Goal: Task Accomplishment & Management: Manage account settings

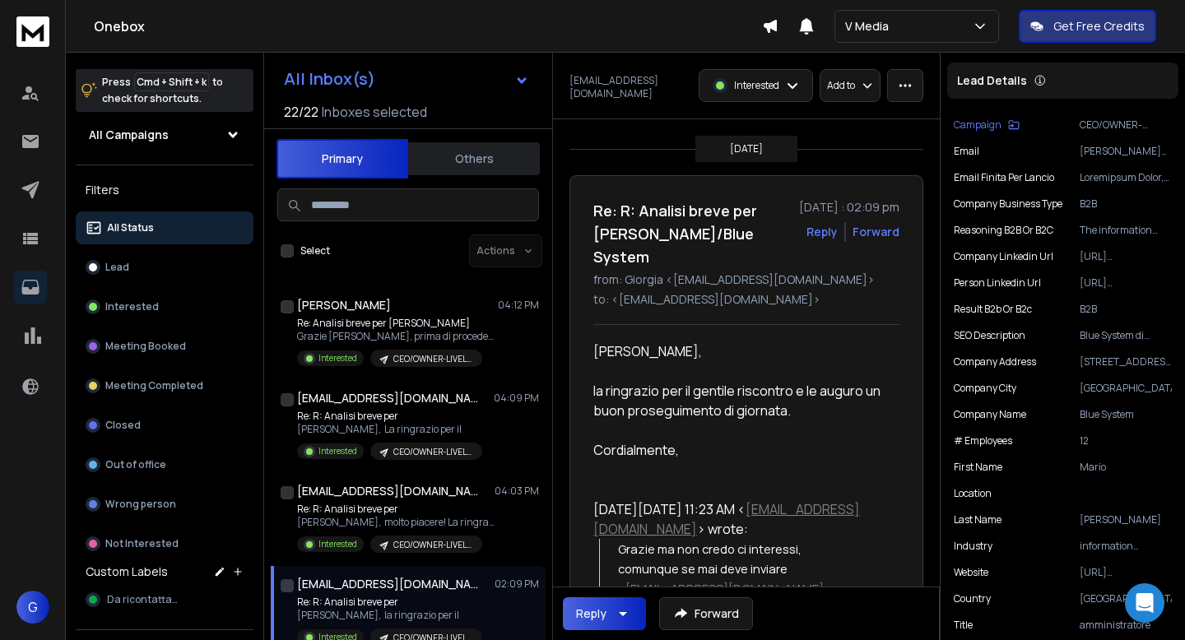
scroll to position [122, 0]
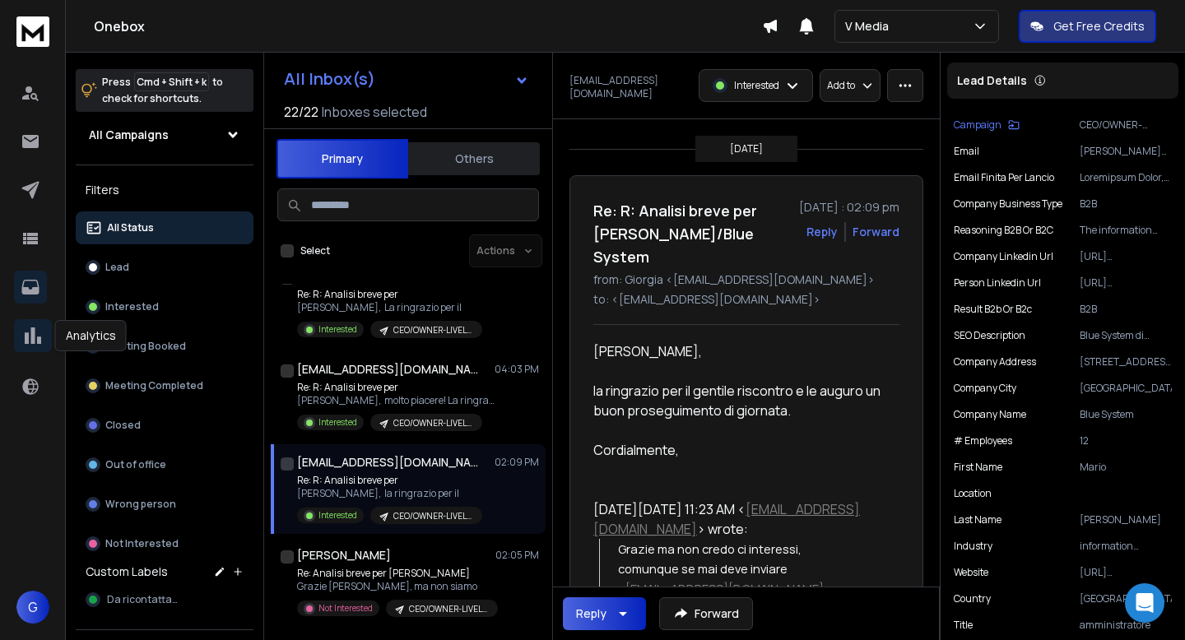
click at [30, 331] on icon at bounding box center [33, 336] width 16 height 16
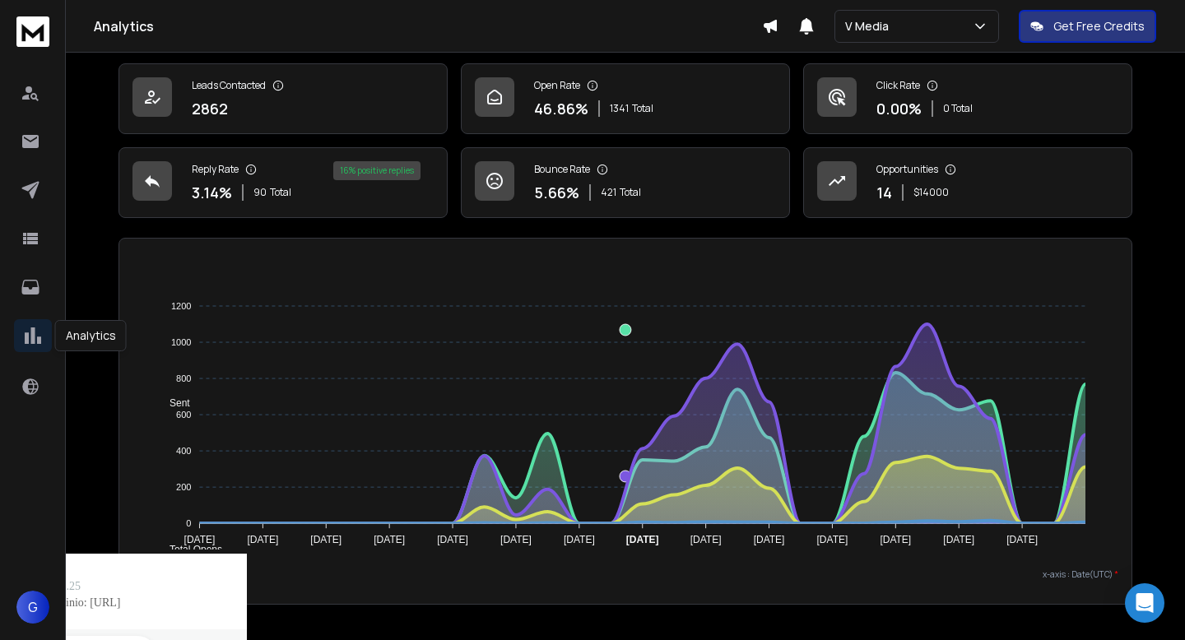
scroll to position [88, 0]
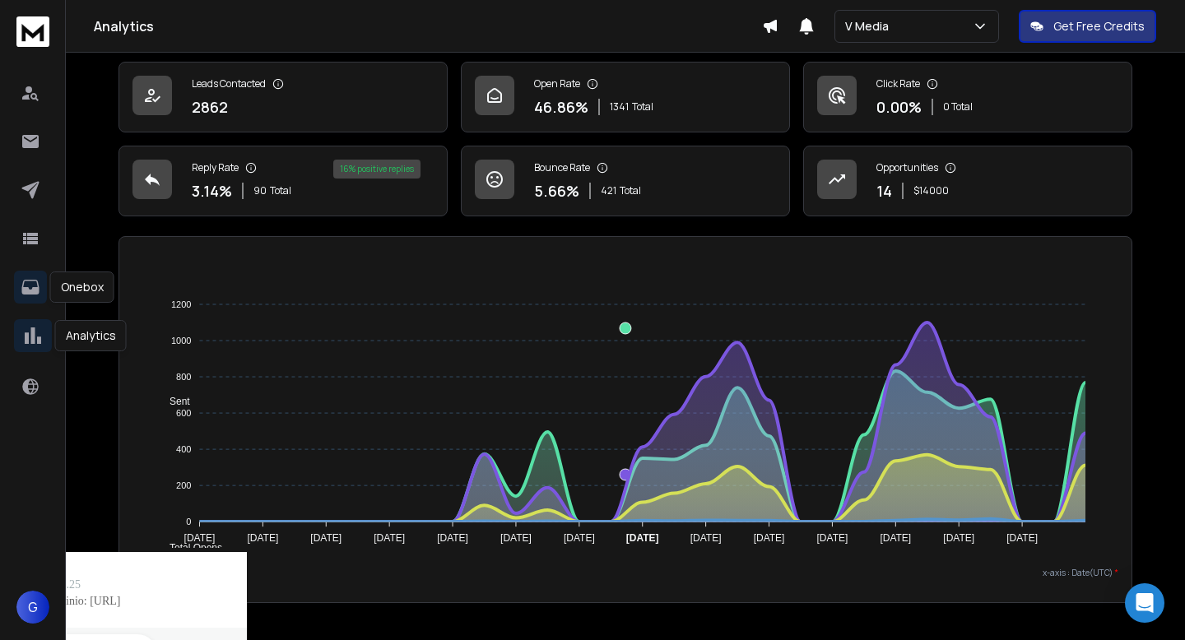
click at [29, 294] on icon at bounding box center [29, 287] width 17 height 15
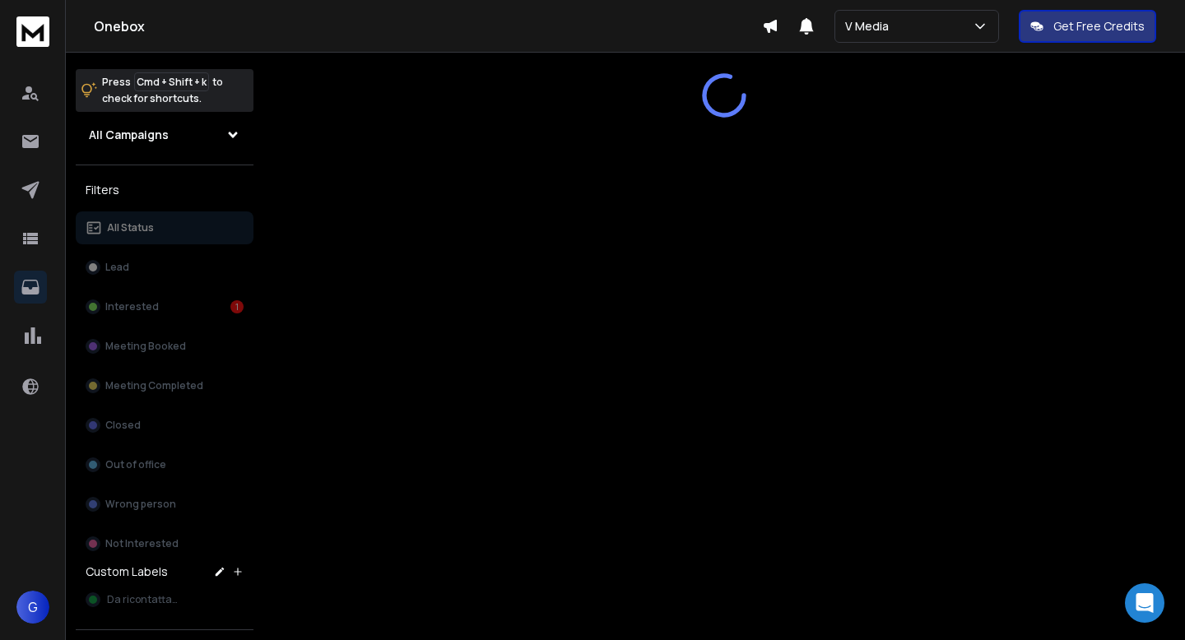
click at [191, 313] on div "All Status Lead Interested 1 Meeting Booked Meeting Completed Closed Out of off…" at bounding box center [165, 386] width 178 height 349
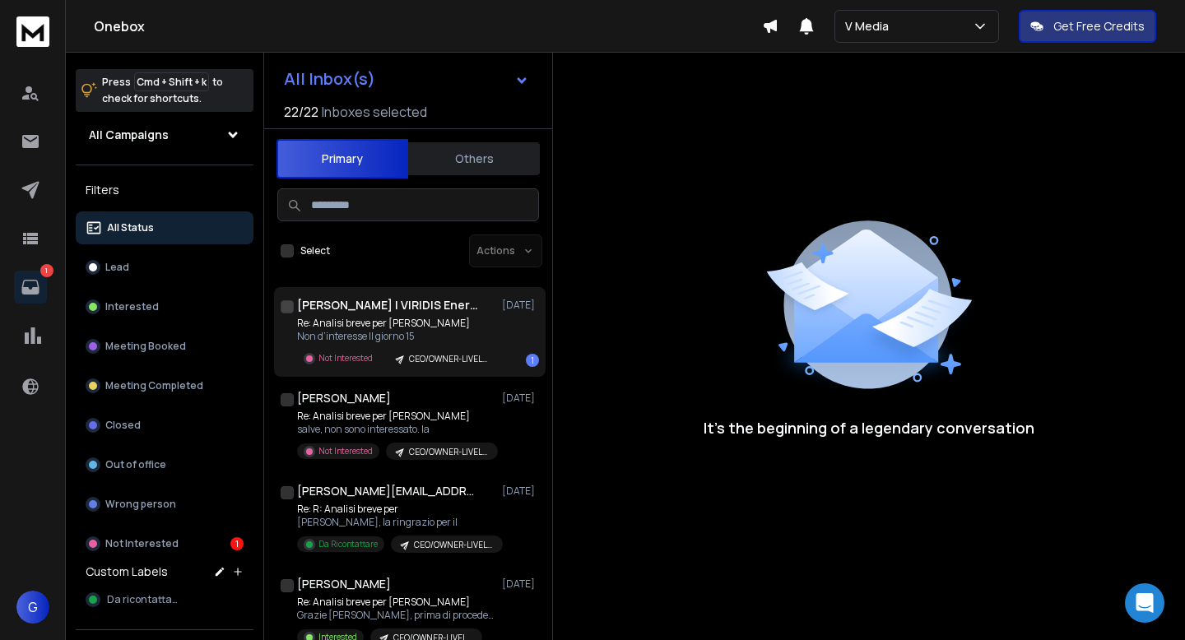
click at [448, 330] on p "Non d’interesse Il giorno 15" at bounding box center [396, 336] width 198 height 13
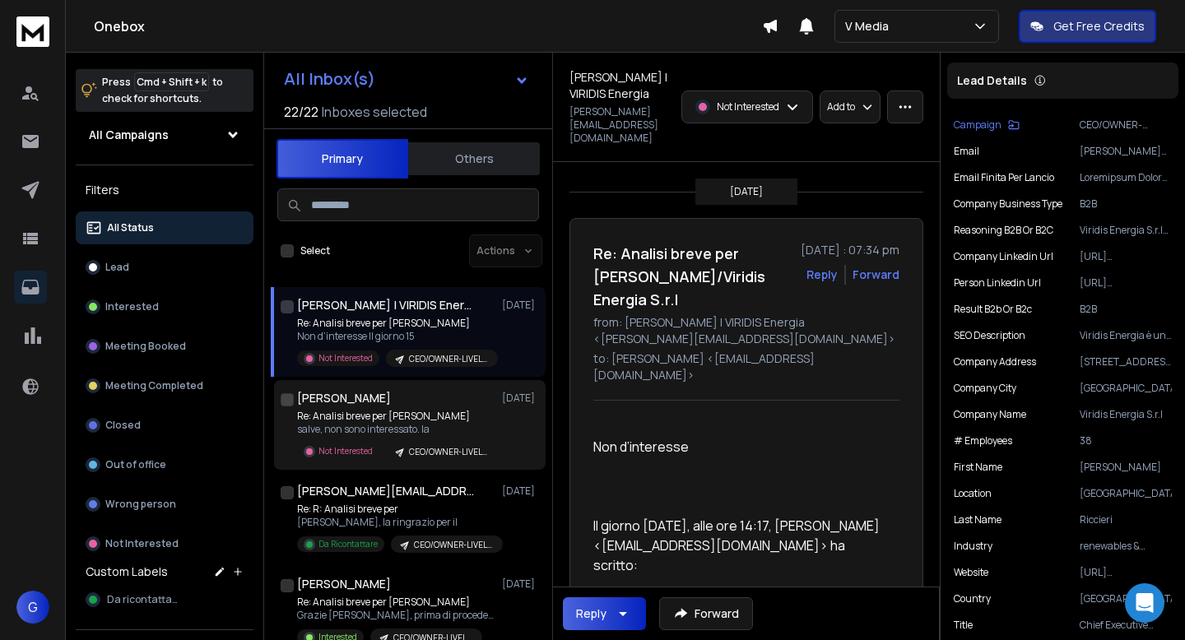
click at [439, 403] on div "[PERSON_NAME] [DATE]" at bounding box center [418, 398] width 242 height 16
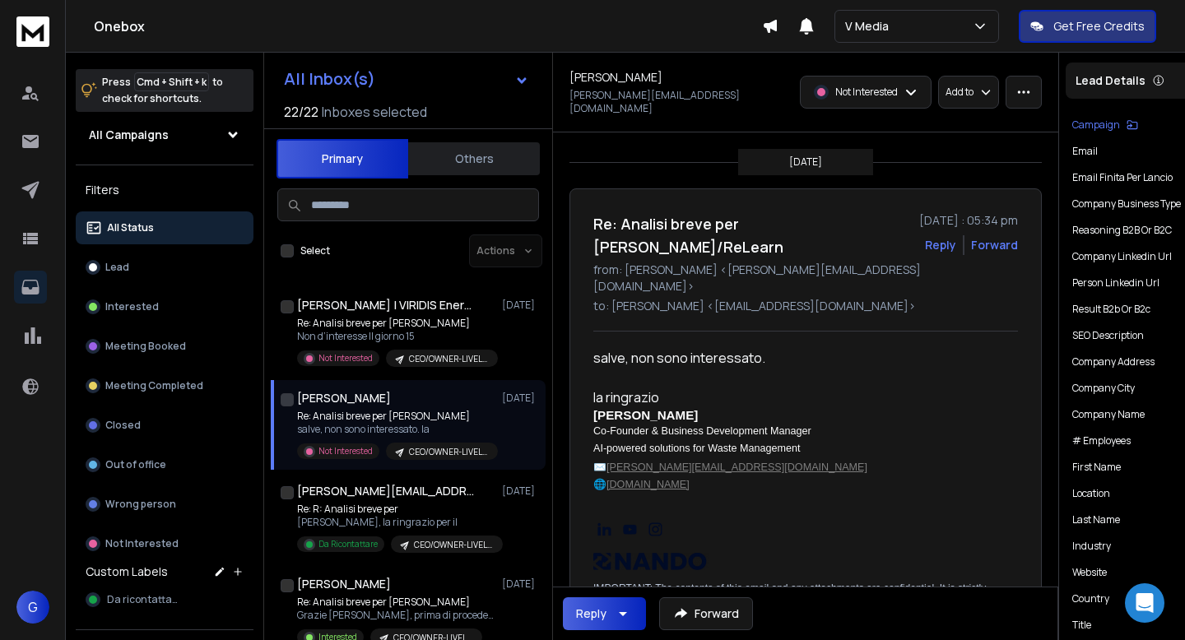
scroll to position [104, 0]
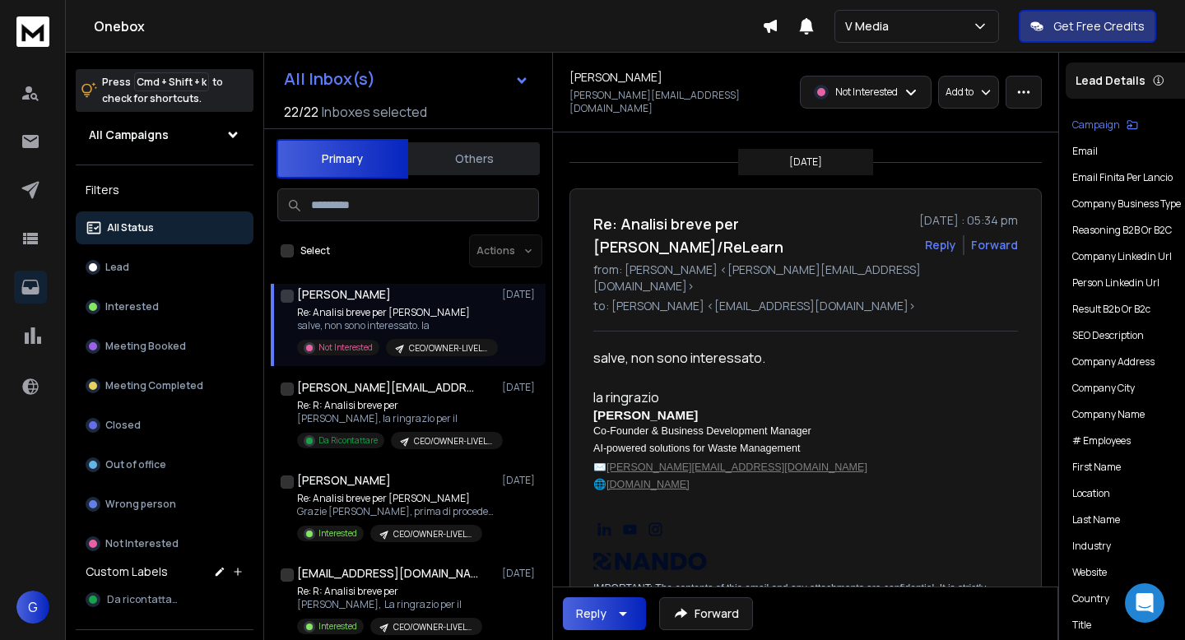
click at [439, 403] on p "Re: R: Analisi breve per" at bounding box center [396, 405] width 198 height 13
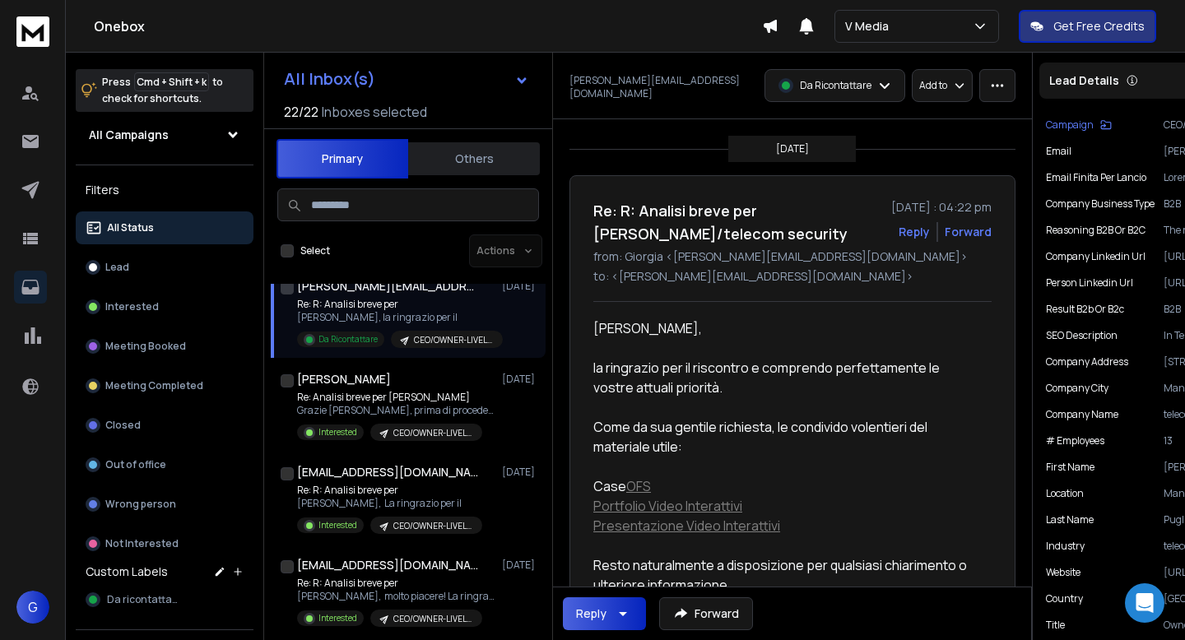
scroll to position [208, 0]
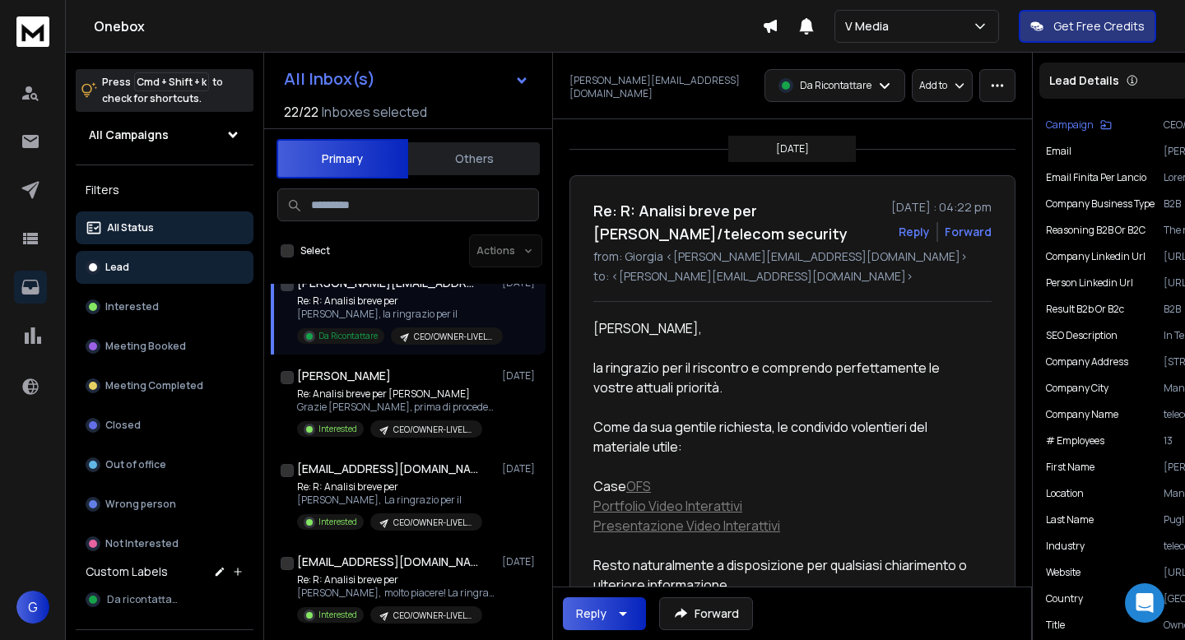
click at [175, 277] on button "Lead" at bounding box center [165, 267] width 178 height 33
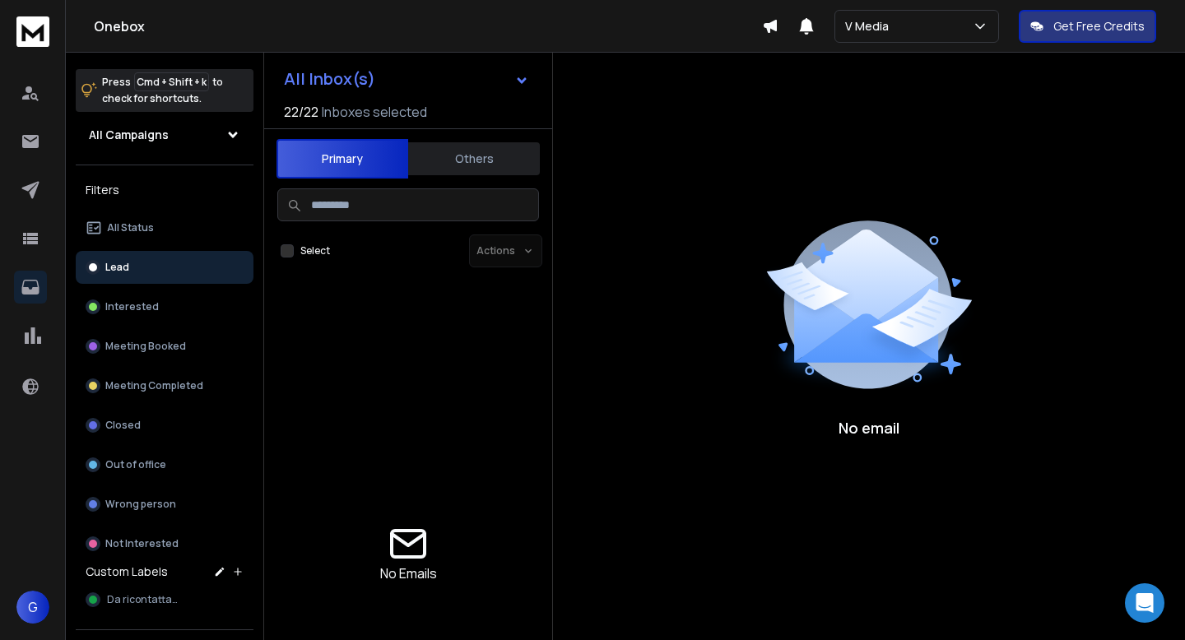
click at [127, 615] on button "Da ricontattare" at bounding box center [165, 600] width 178 height 33
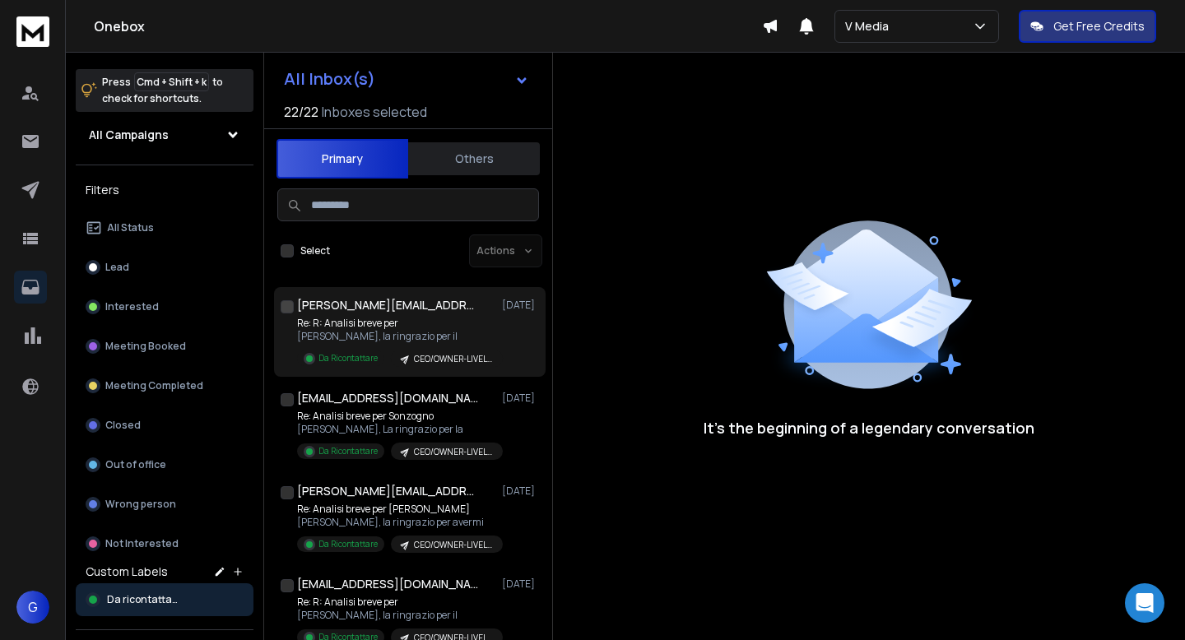
click at [495, 318] on div "Re: R: Analisi breve per [PERSON_NAME], la ringrazio per il Da Ricontattare CEO…" at bounding box center [400, 342] width 206 height 50
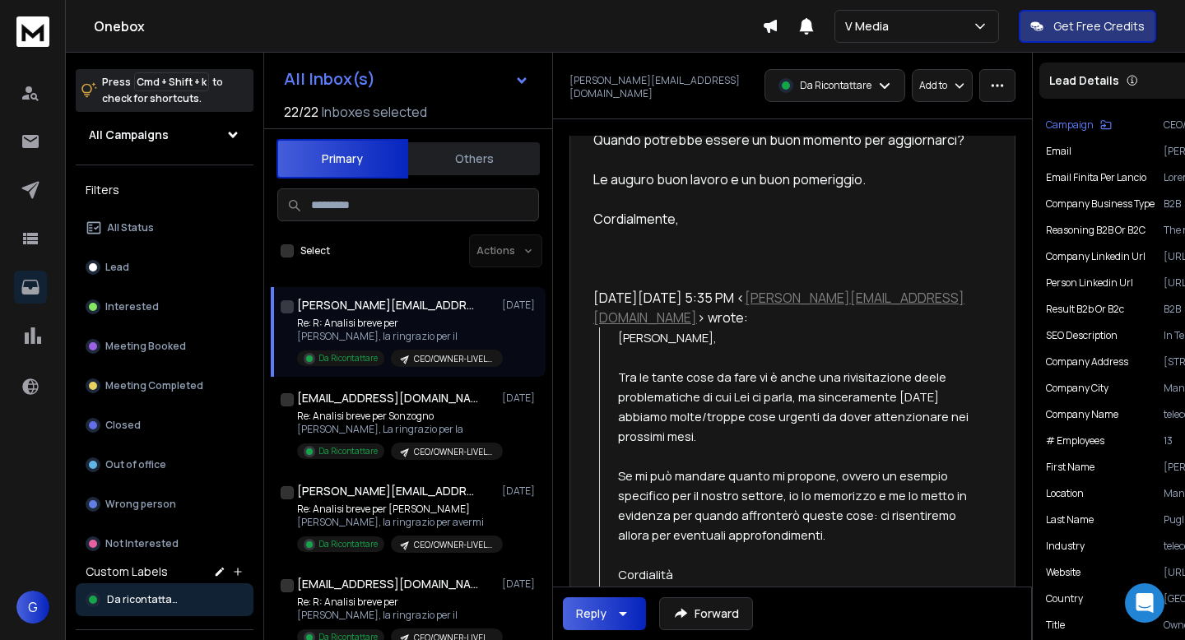
scroll to position [482, 0]
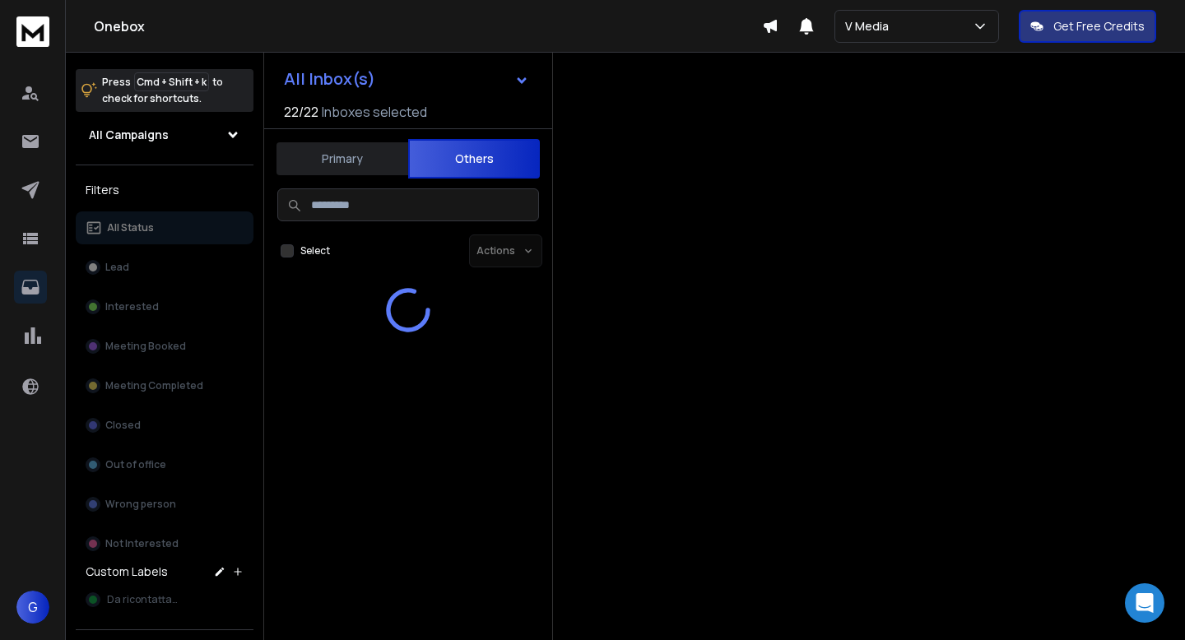
click at [503, 142] on button "Others" at bounding box center [474, 159] width 132 height 40
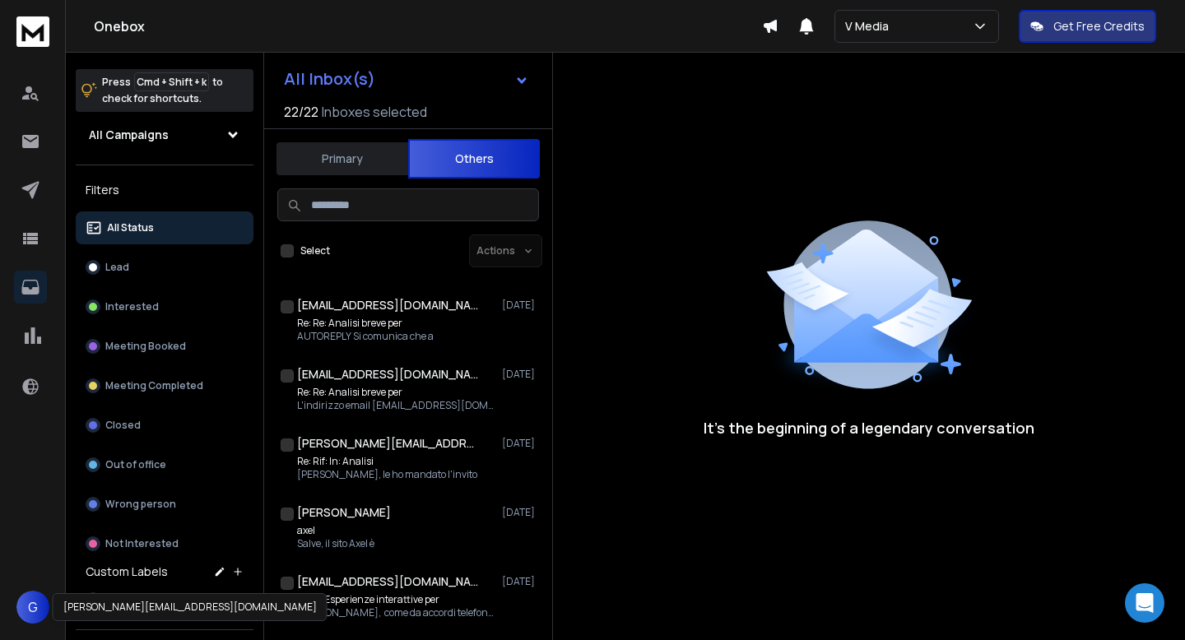
click at [22, 613] on span "G" at bounding box center [32, 607] width 33 height 33
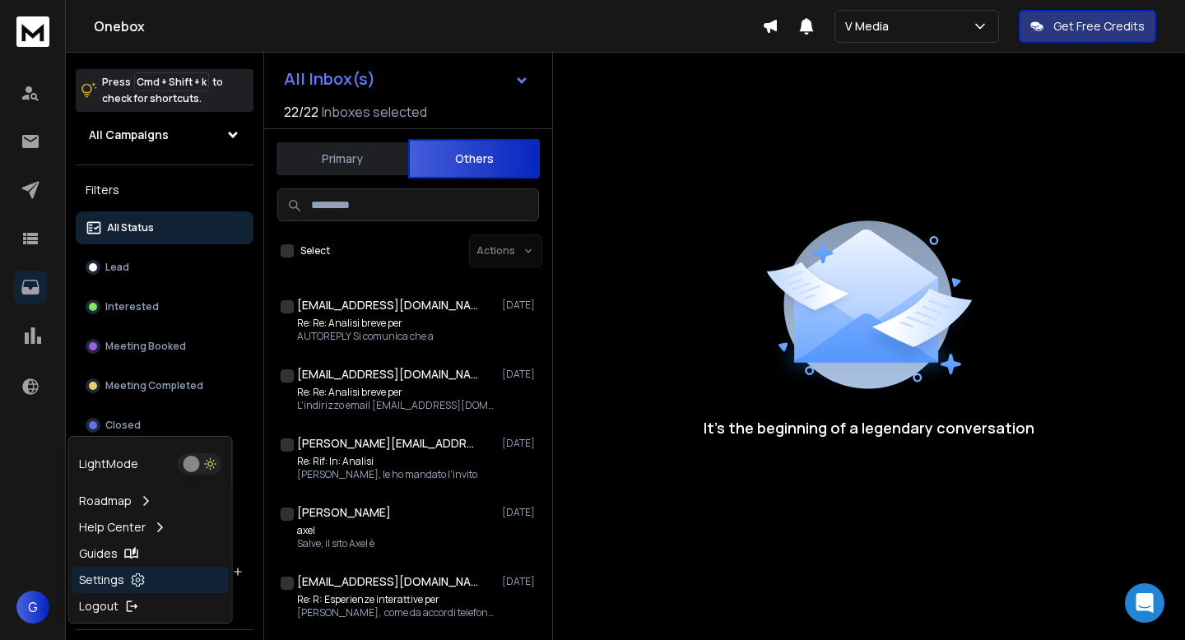
click at [108, 577] on p "Settings" at bounding box center [101, 580] width 45 height 16
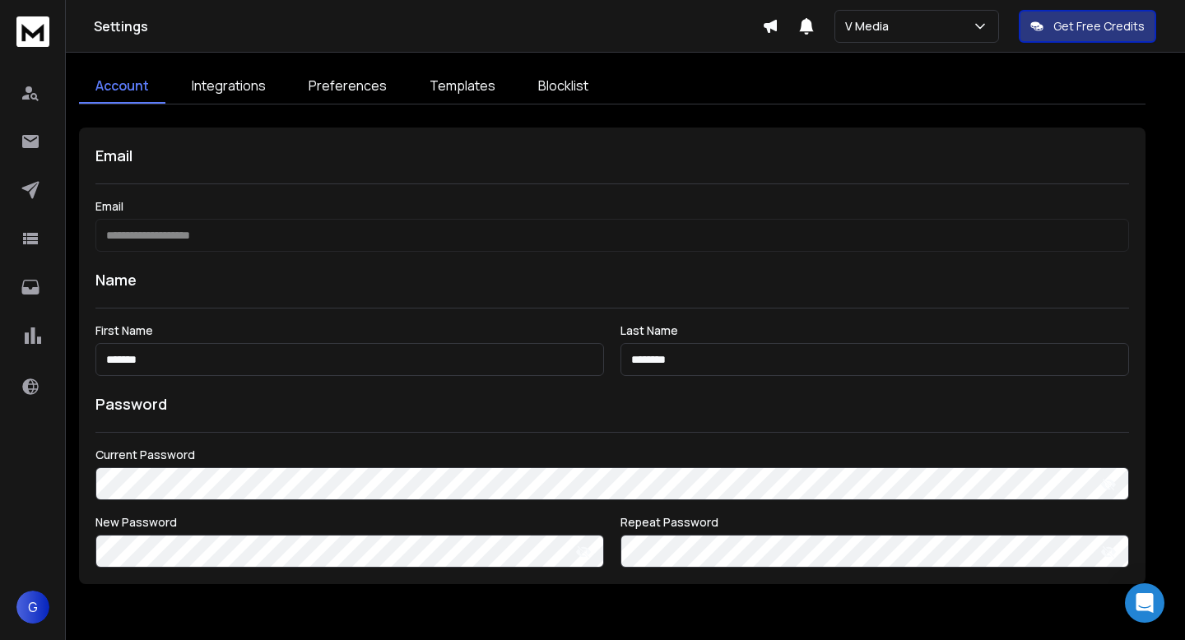
click at [248, 71] on link "Integrations" at bounding box center [228, 86] width 107 height 35
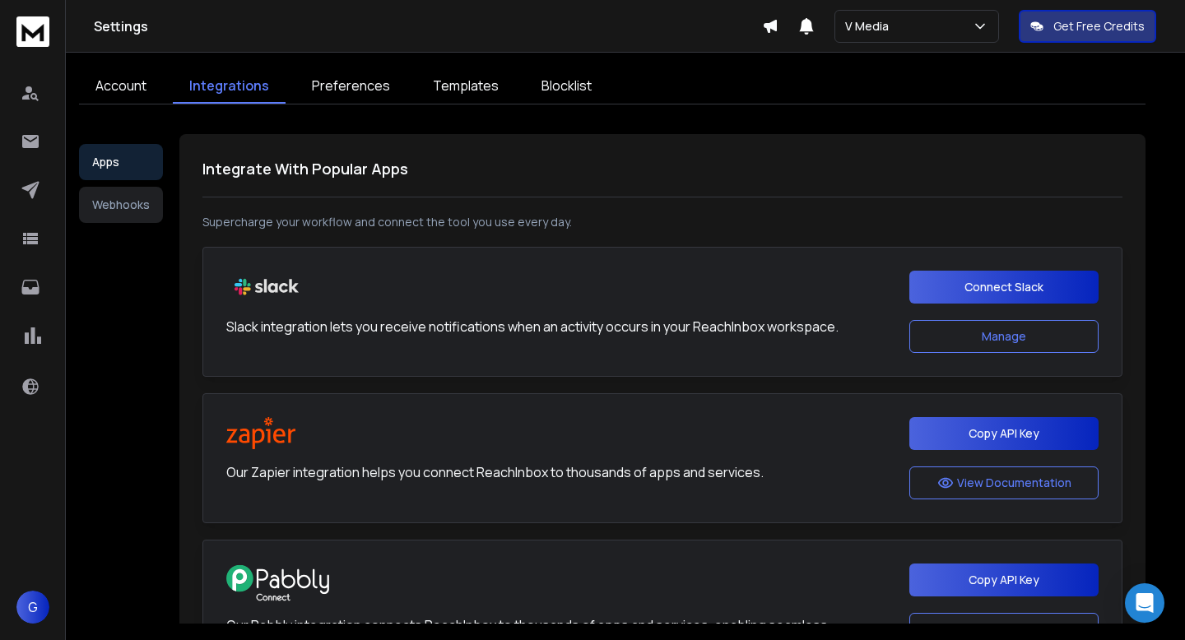
click at [994, 296] on button "Connect Slack" at bounding box center [1004, 287] width 189 height 33
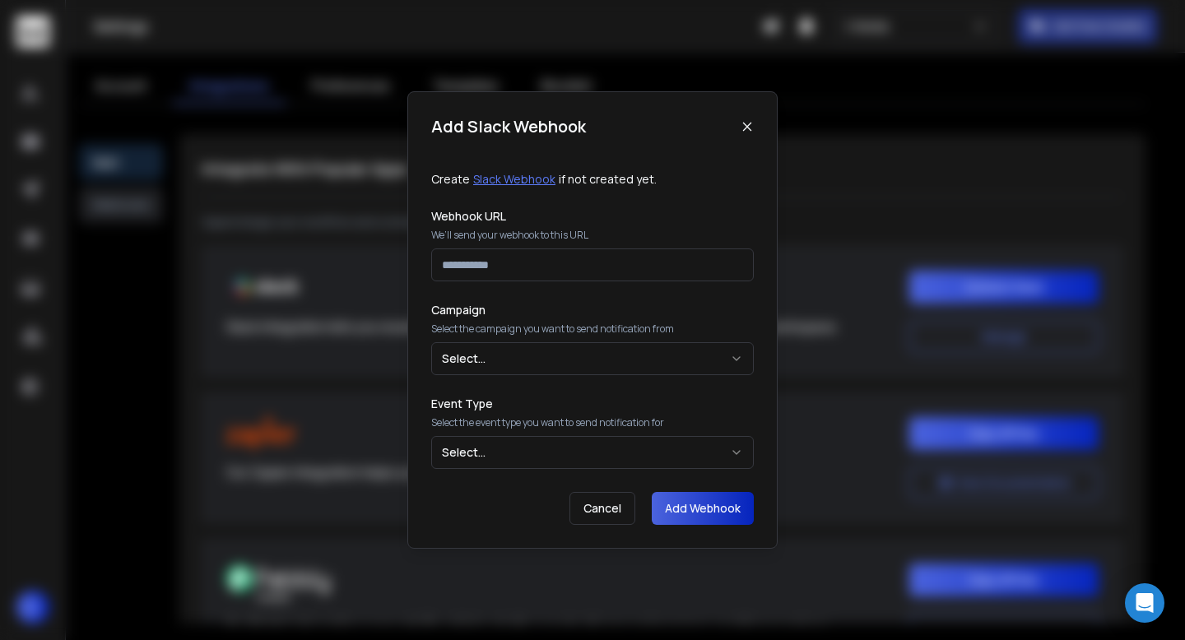
click at [542, 179] on link "Slack Webhook" at bounding box center [514, 179] width 82 height 16
click at [752, 115] on div "Add Slack Webhook" at bounding box center [592, 126] width 323 height 23
click at [753, 122] on icon at bounding box center [747, 126] width 13 height 13
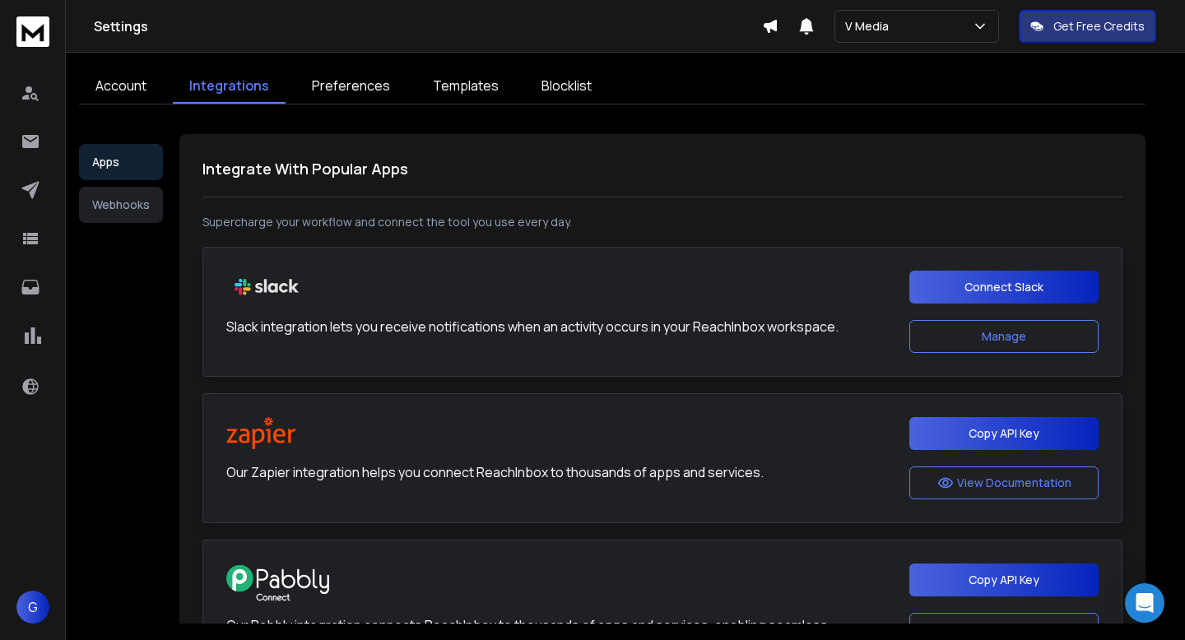
click at [132, 204] on button "Webhooks" at bounding box center [121, 205] width 84 height 36
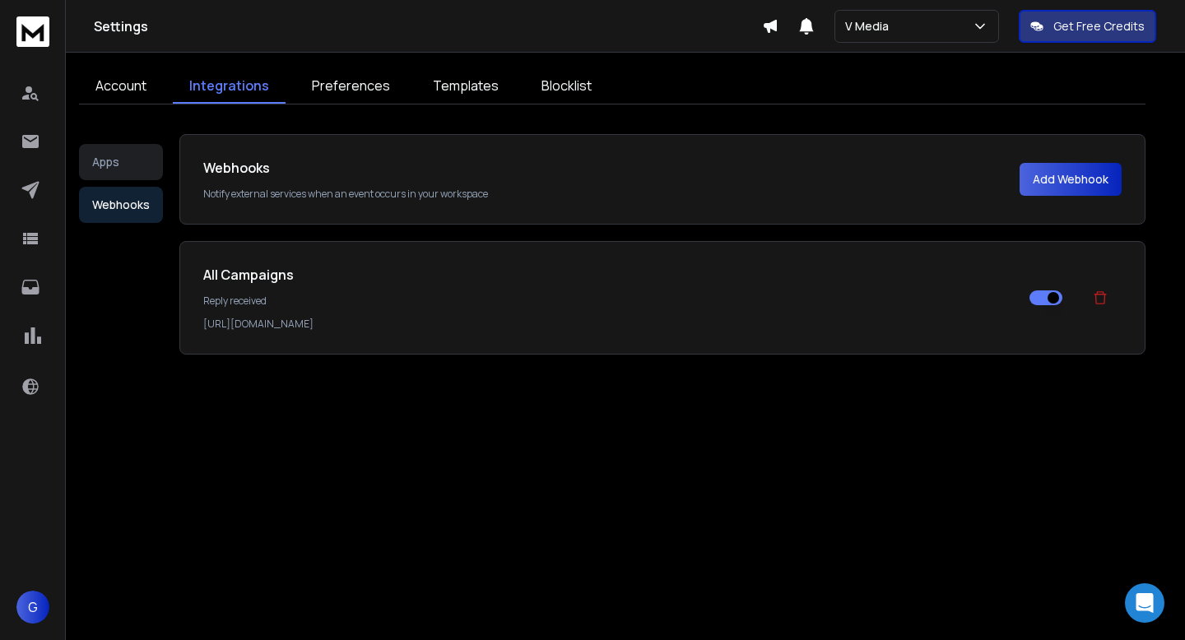
click at [1101, 308] on button at bounding box center [1100, 298] width 43 height 33
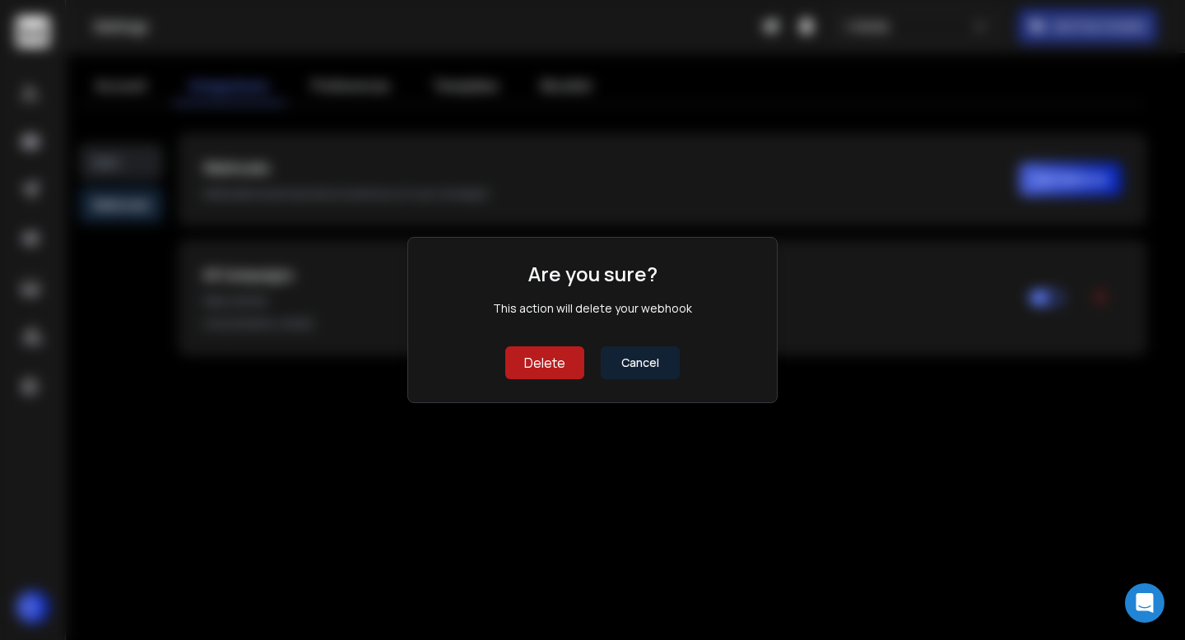
click at [528, 365] on button "Delete" at bounding box center [544, 363] width 79 height 33
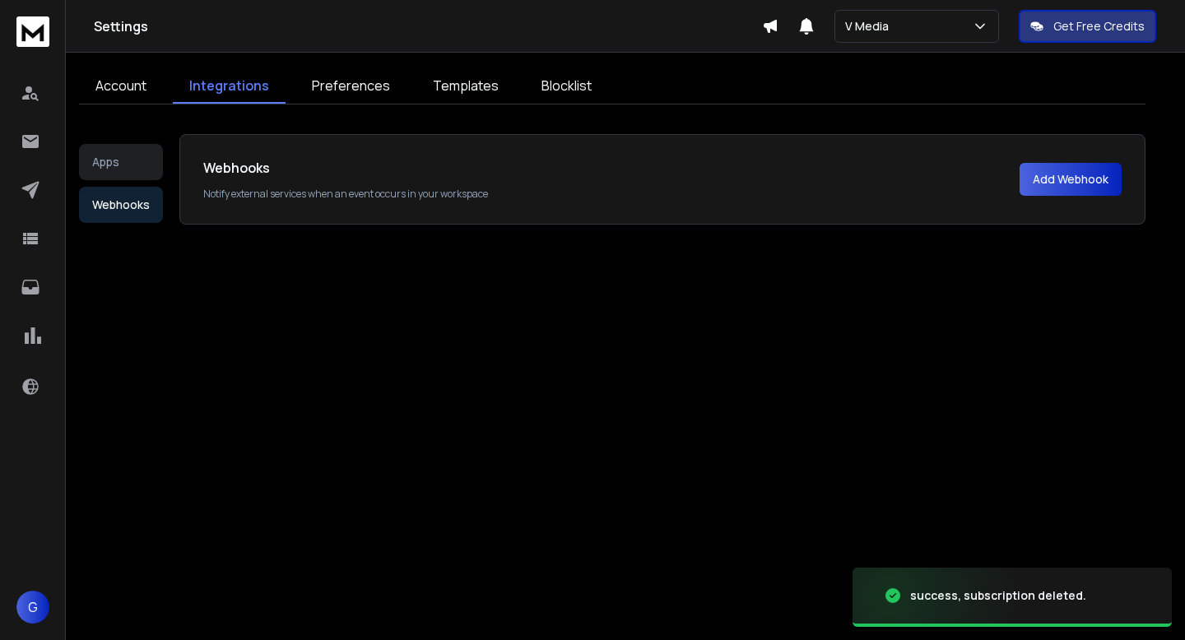
click at [109, 161] on button "Apps" at bounding box center [121, 162] width 84 height 36
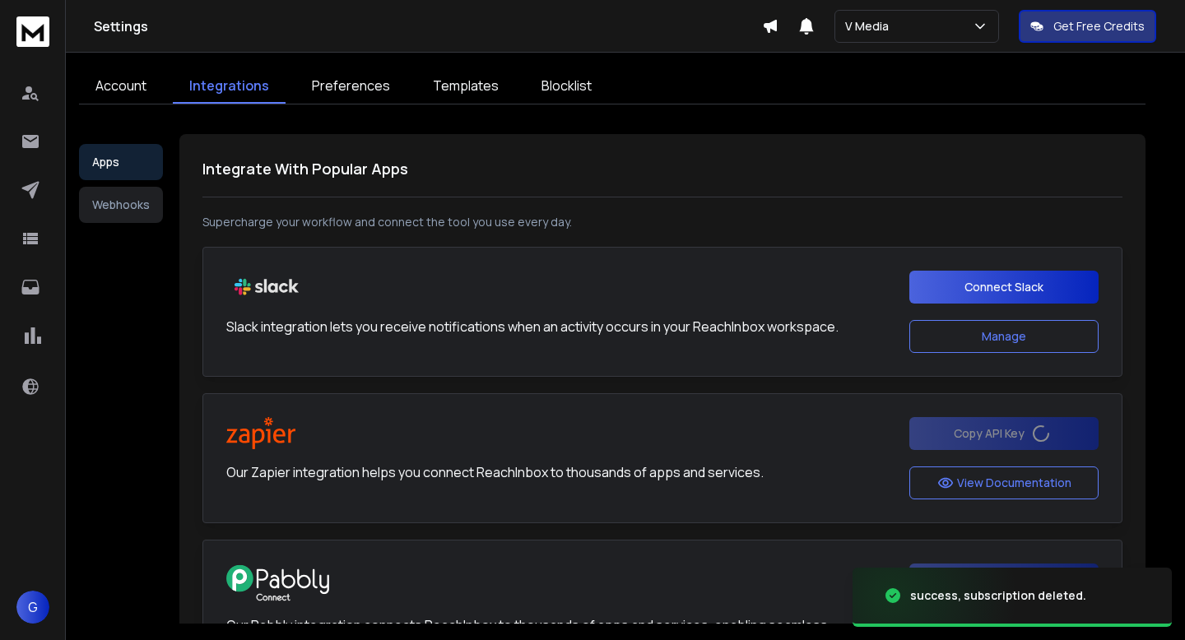
click at [991, 296] on button "Connect Slack" at bounding box center [1004, 287] width 189 height 33
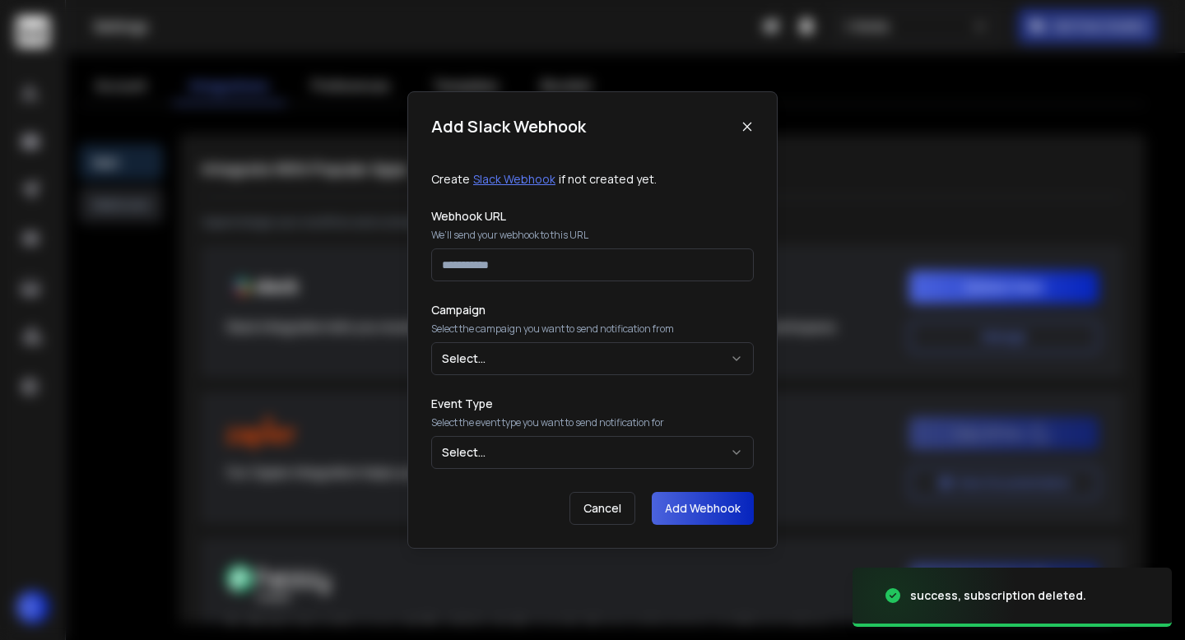
click at [527, 267] on input at bounding box center [592, 265] width 323 height 33
paste input "**********"
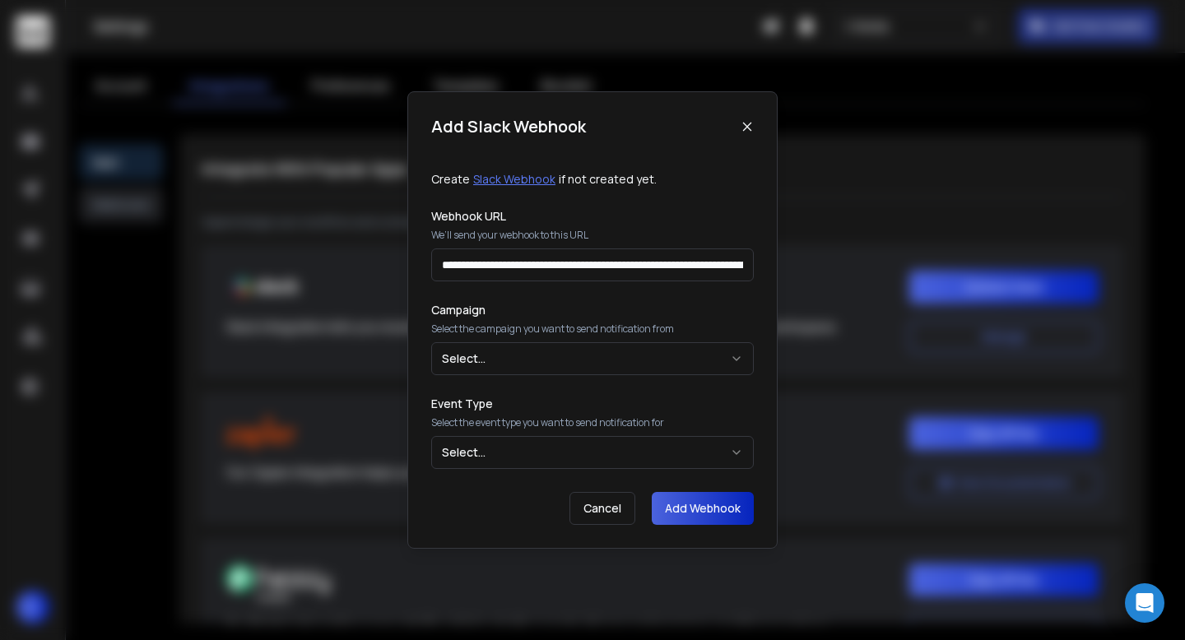
scroll to position [0, 195]
type input "**********"
click at [524, 356] on button "Select..." at bounding box center [592, 358] width 323 height 33
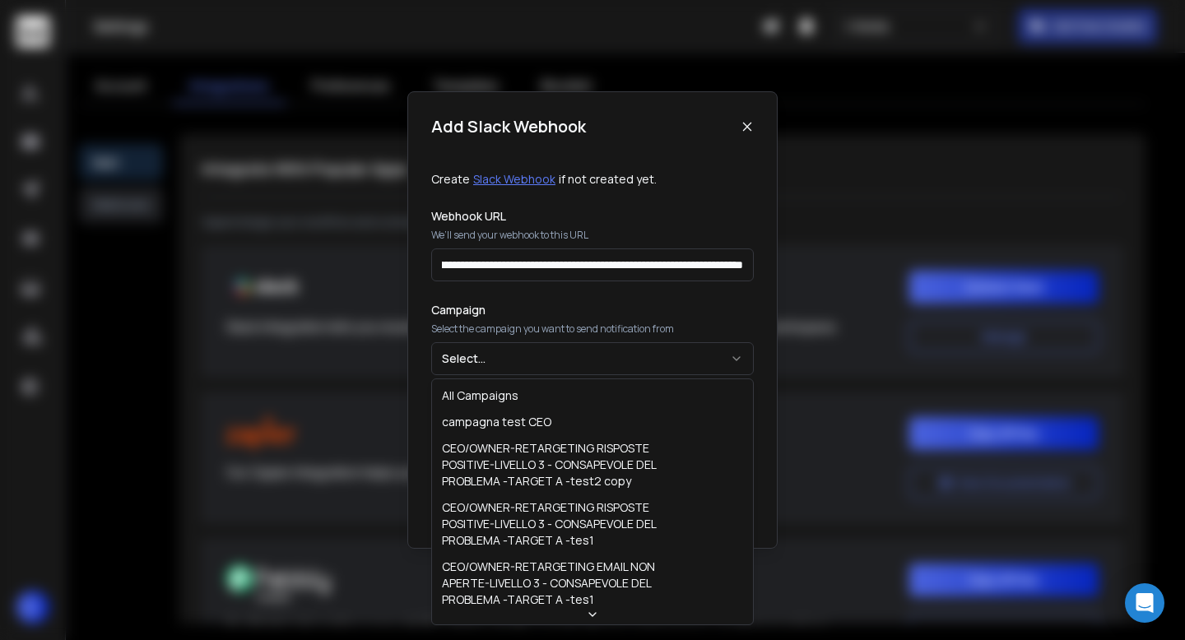
scroll to position [0, 0]
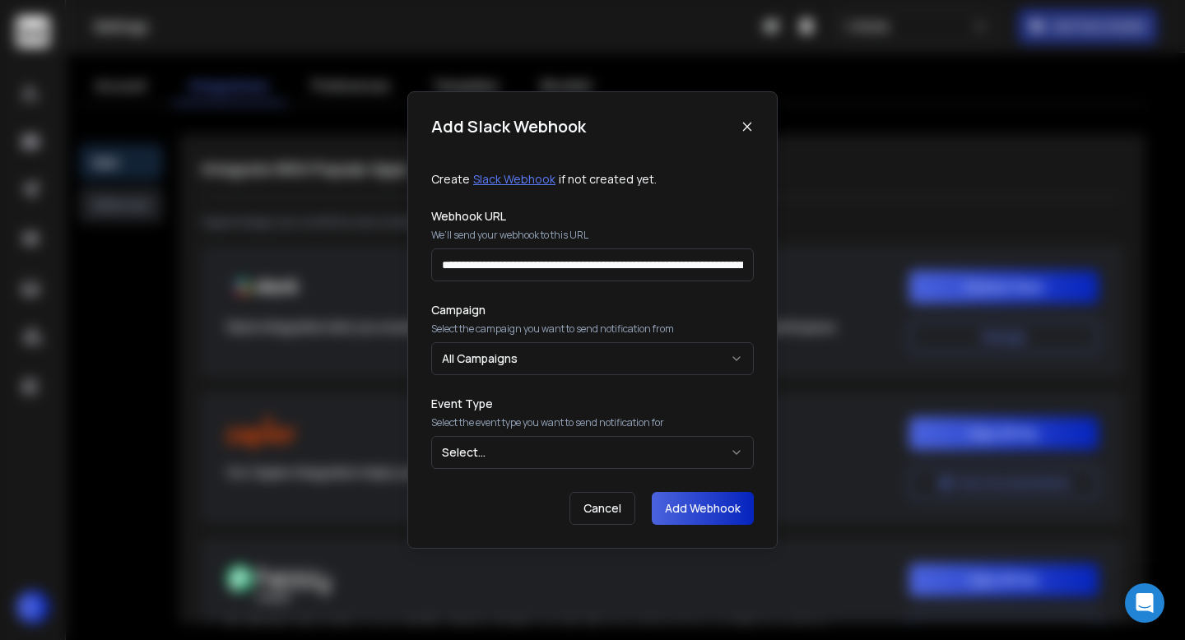
click at [511, 453] on button "Select..." at bounding box center [592, 452] width 323 height 33
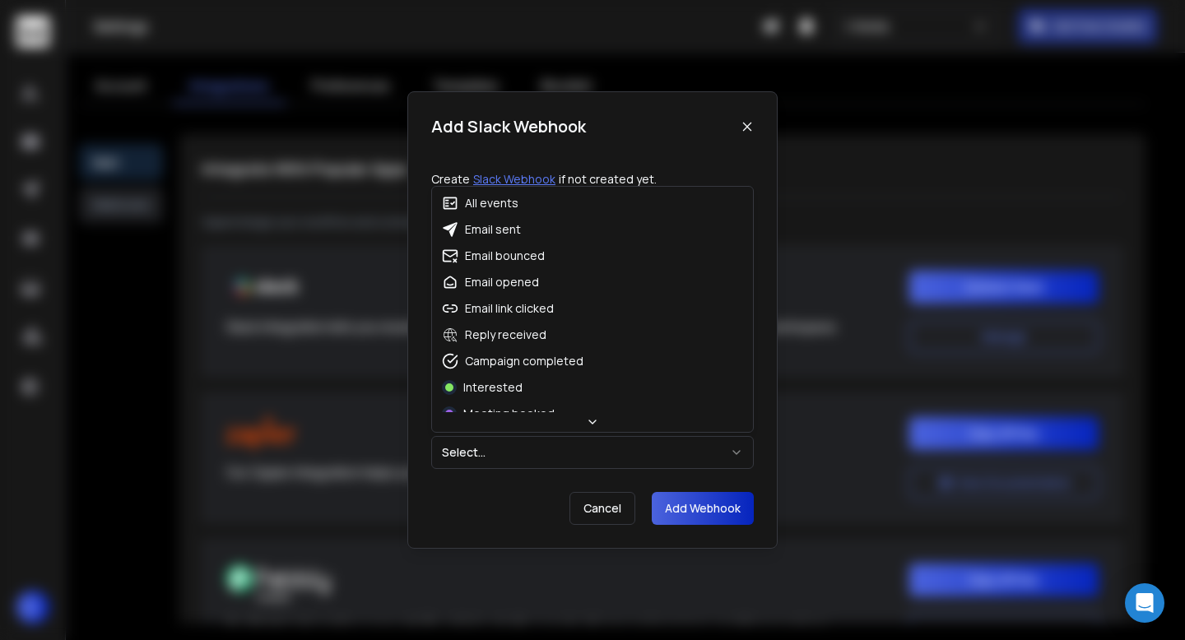
select select "**********"
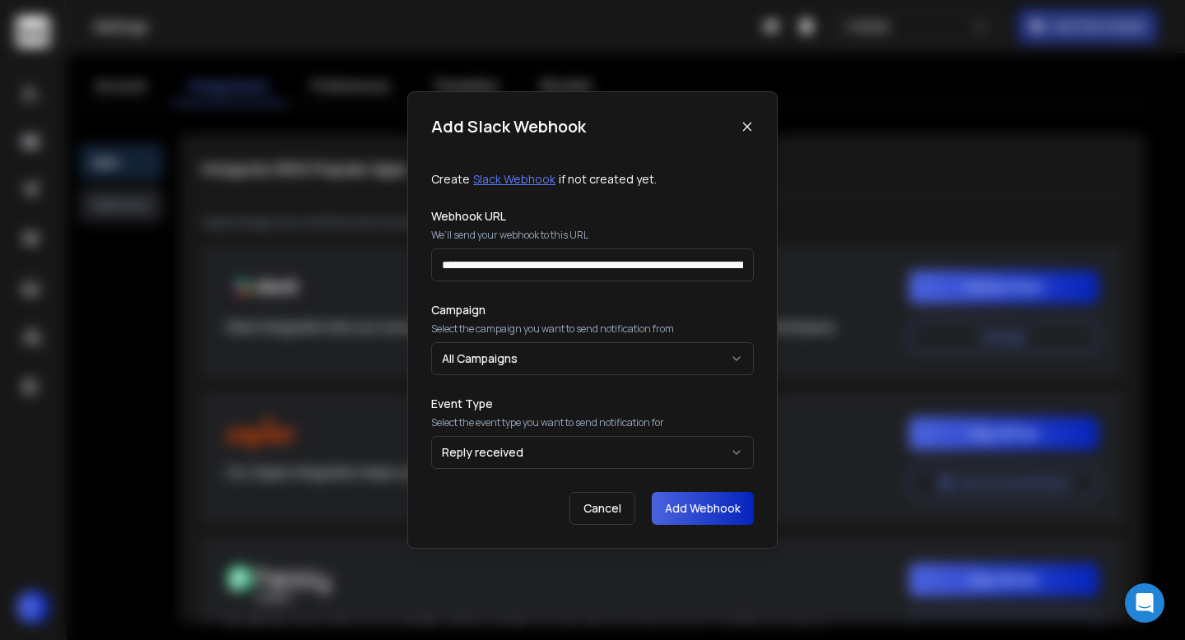
click at [701, 517] on button "Add Webhook" at bounding box center [703, 508] width 102 height 33
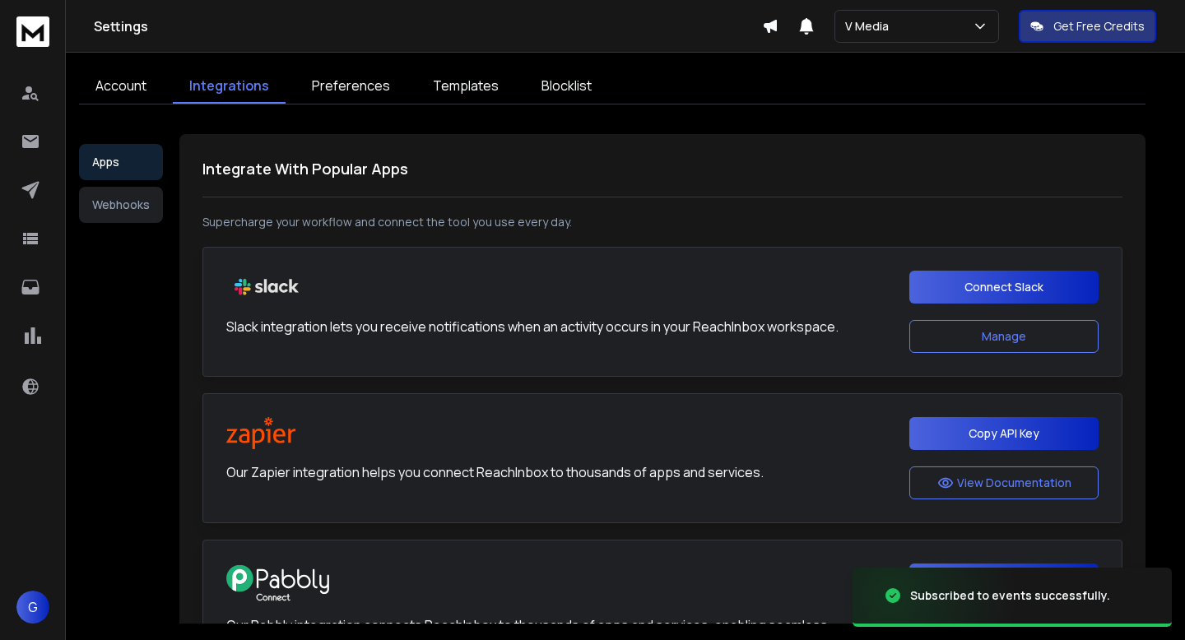
click at [153, 200] on button "Webhooks" at bounding box center [121, 205] width 84 height 36
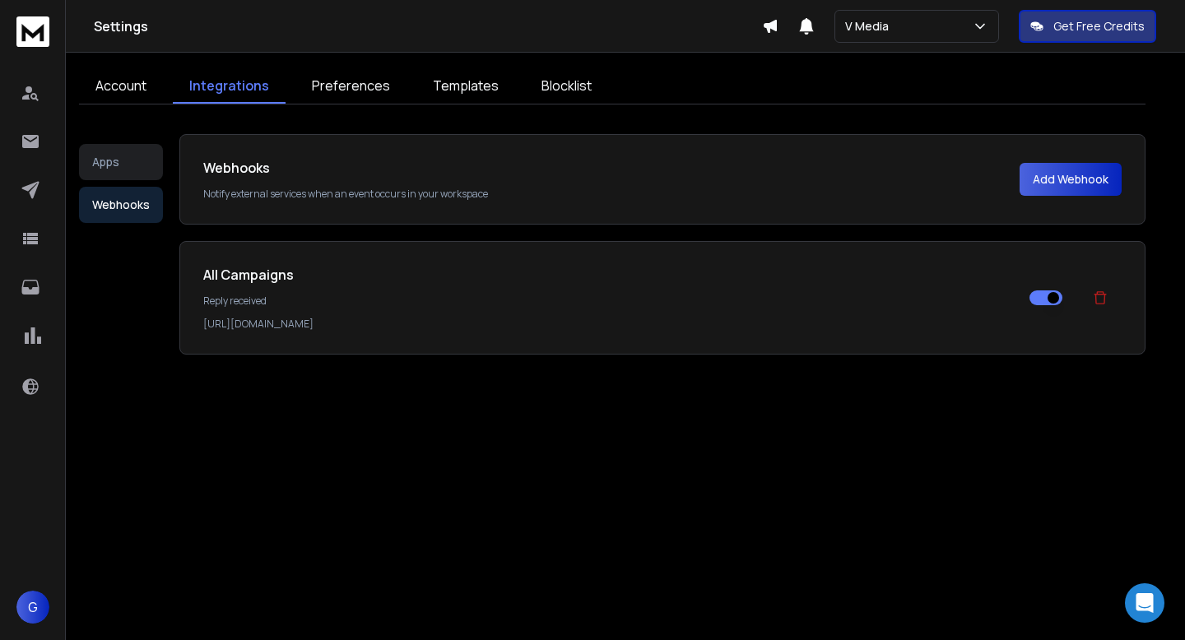
click at [437, 78] on link "Templates" at bounding box center [466, 86] width 99 height 35
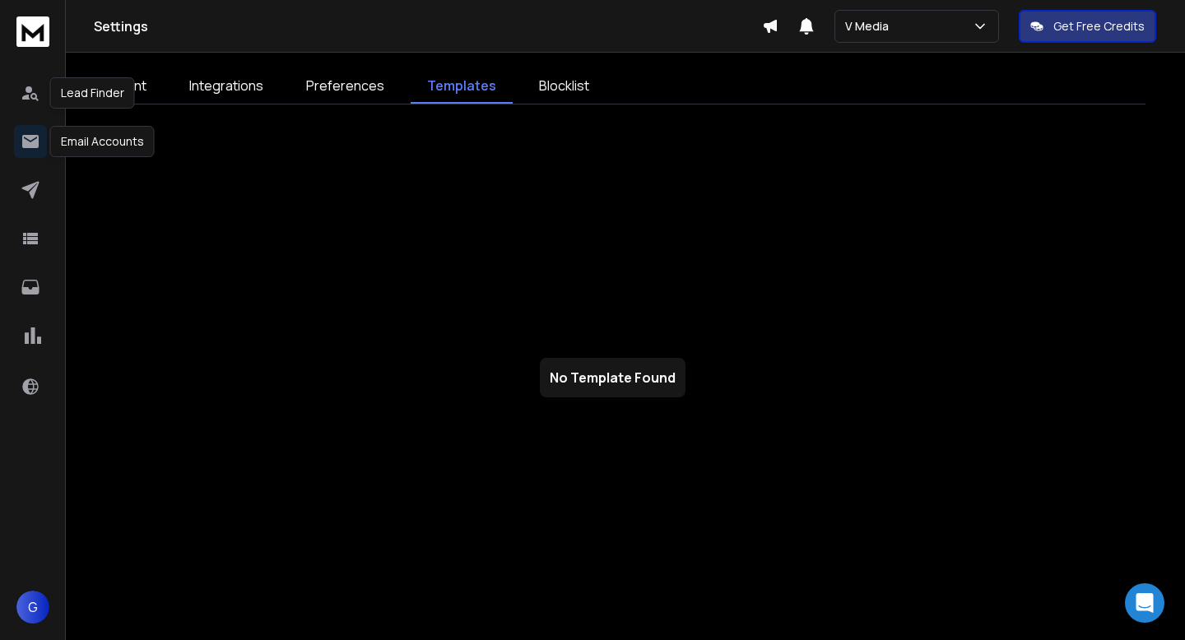
click at [24, 149] on icon at bounding box center [31, 142] width 20 height 20
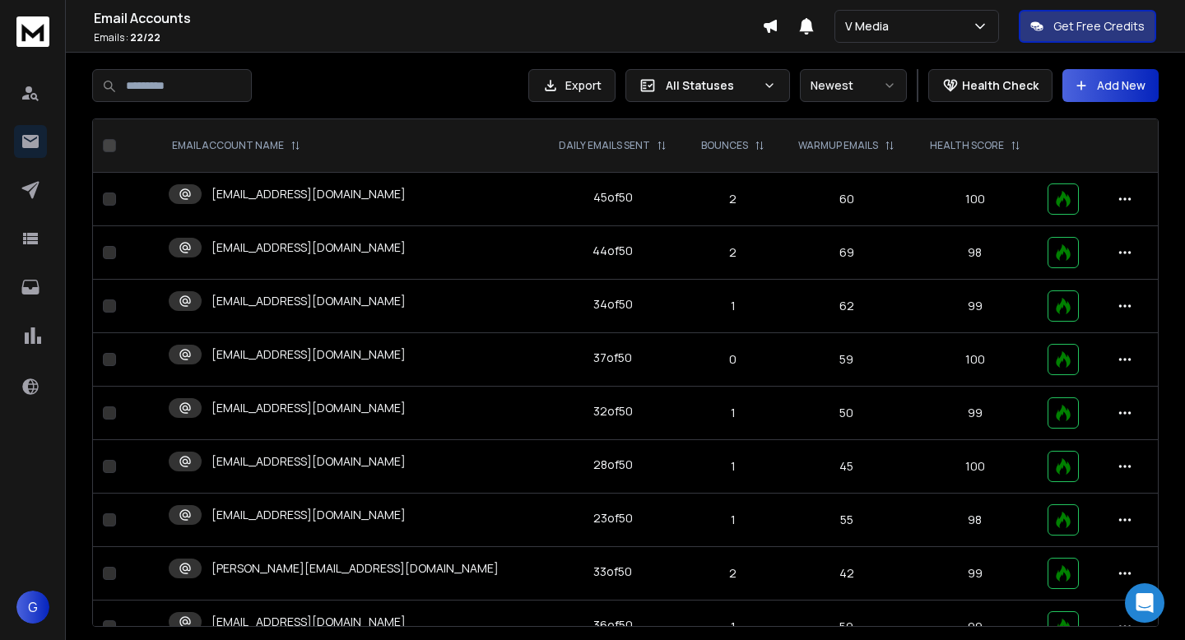
click at [1080, 92] on button "Add New" at bounding box center [1111, 85] width 96 height 33
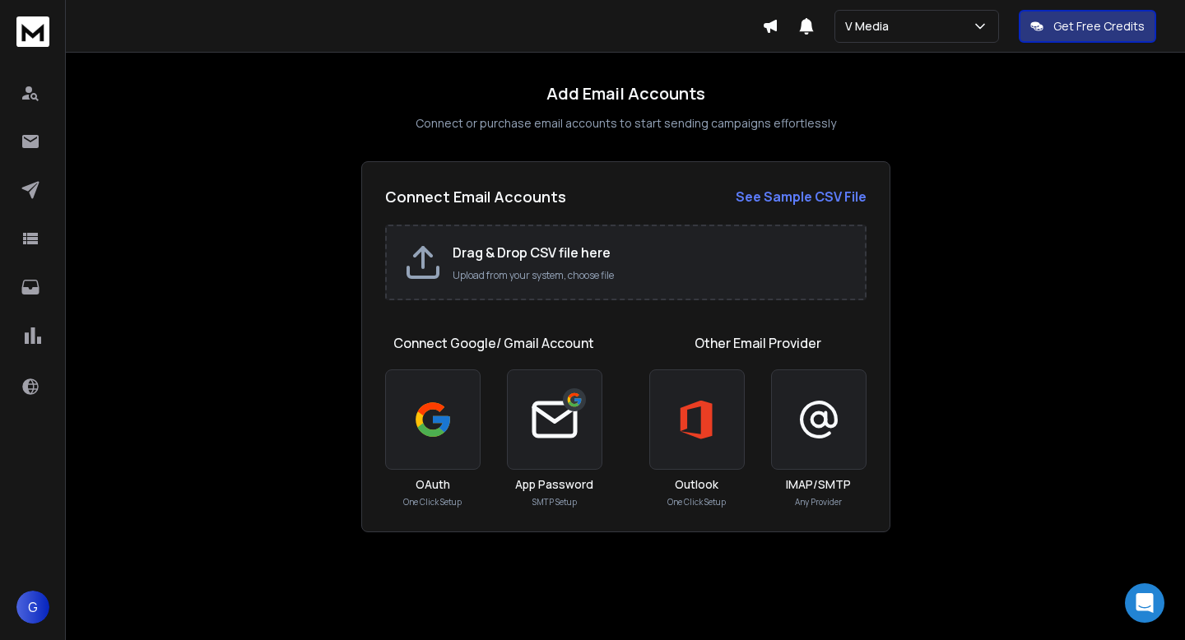
click at [1054, 106] on div "Add Email Accounts Connect or purchase email accounts to start sending campaign…" at bounding box center [626, 106] width 1120 height 49
click at [772, 72] on div "Add Email Accounts Connect or purchase email accounts to start sending campaign…" at bounding box center [592, 283] width 1185 height 566
click at [880, 470] on div "Connect Email Accounts See Sample CSV File Drag & Drop CSV file here Upload fro…" at bounding box center [625, 346] width 529 height 371
click at [521, 108] on div "Add Email Accounts Connect or purchase email accounts to start sending campaign…" at bounding box center [626, 106] width 1120 height 49
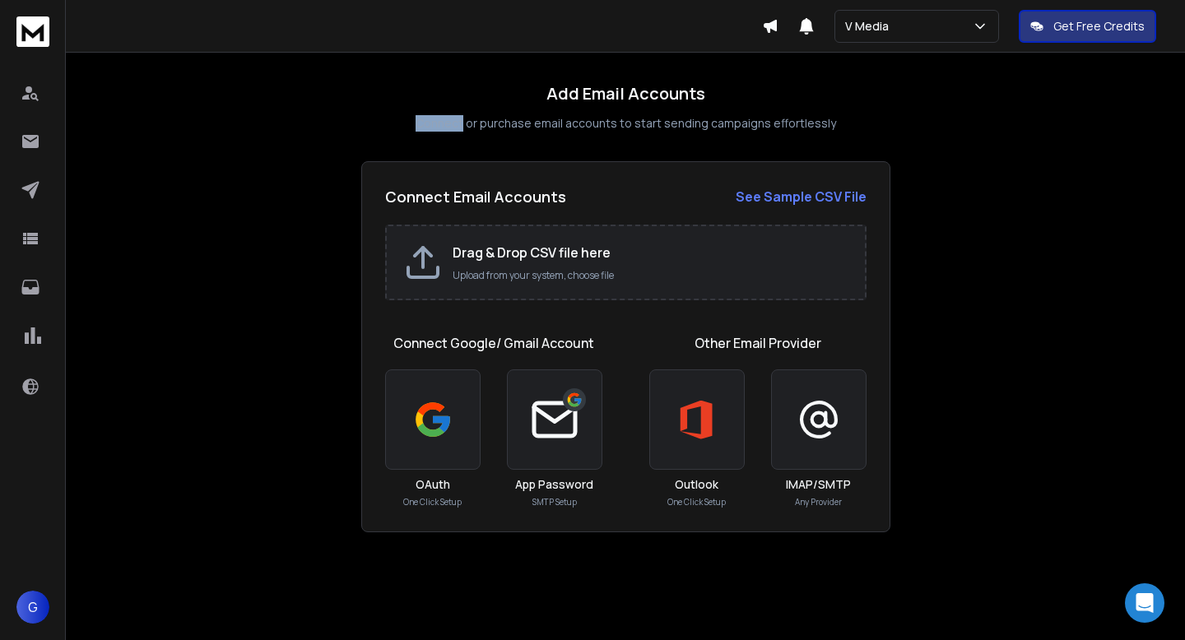
click at [521, 108] on div "Add Email Accounts Connect or purchase email accounts to start sending campaign…" at bounding box center [626, 106] width 1120 height 49
click at [3, 189] on div "G" at bounding box center [33, 320] width 66 height 640
click at [14, 189] on link at bounding box center [30, 190] width 33 height 33
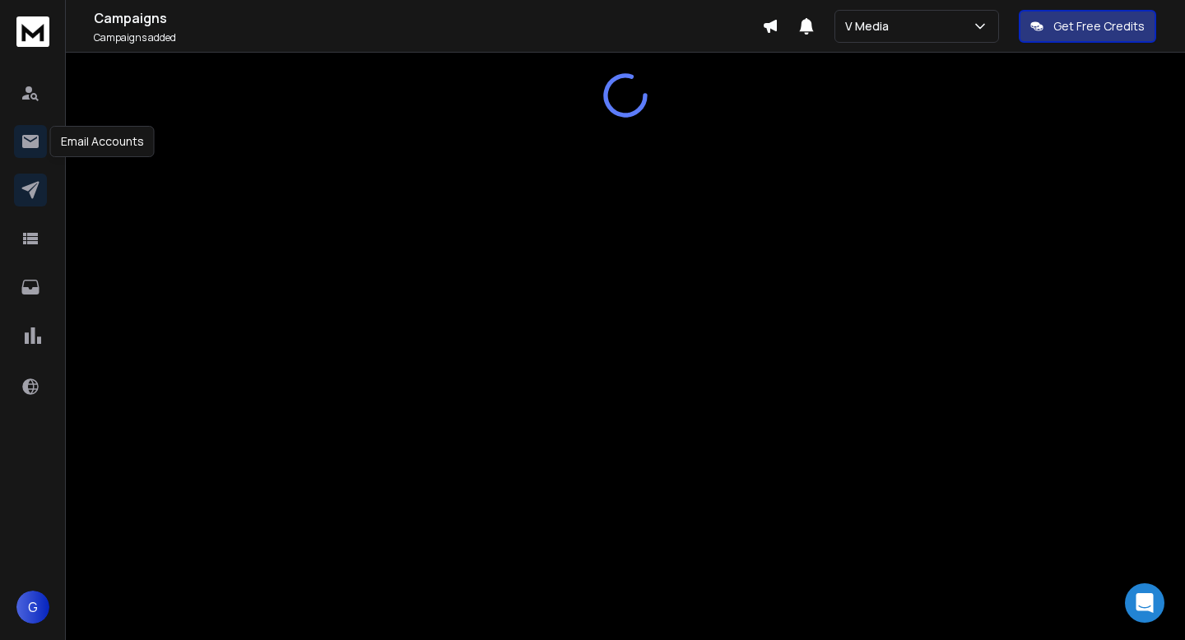
click at [21, 141] on icon at bounding box center [31, 142] width 20 height 20
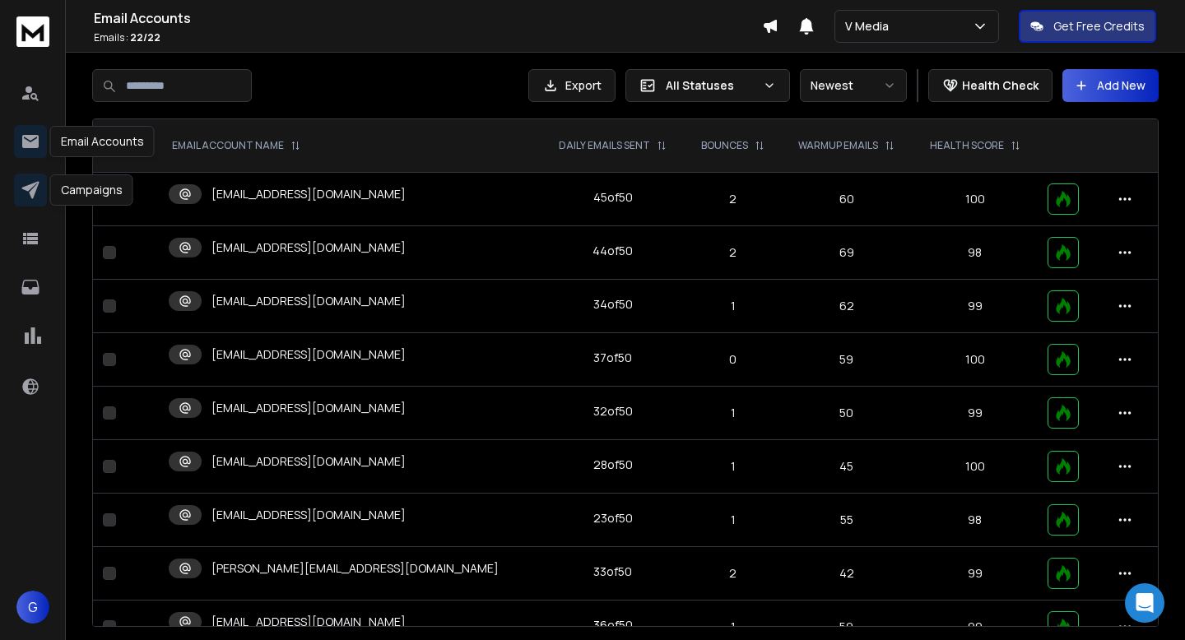
click at [21, 178] on link at bounding box center [30, 190] width 33 height 33
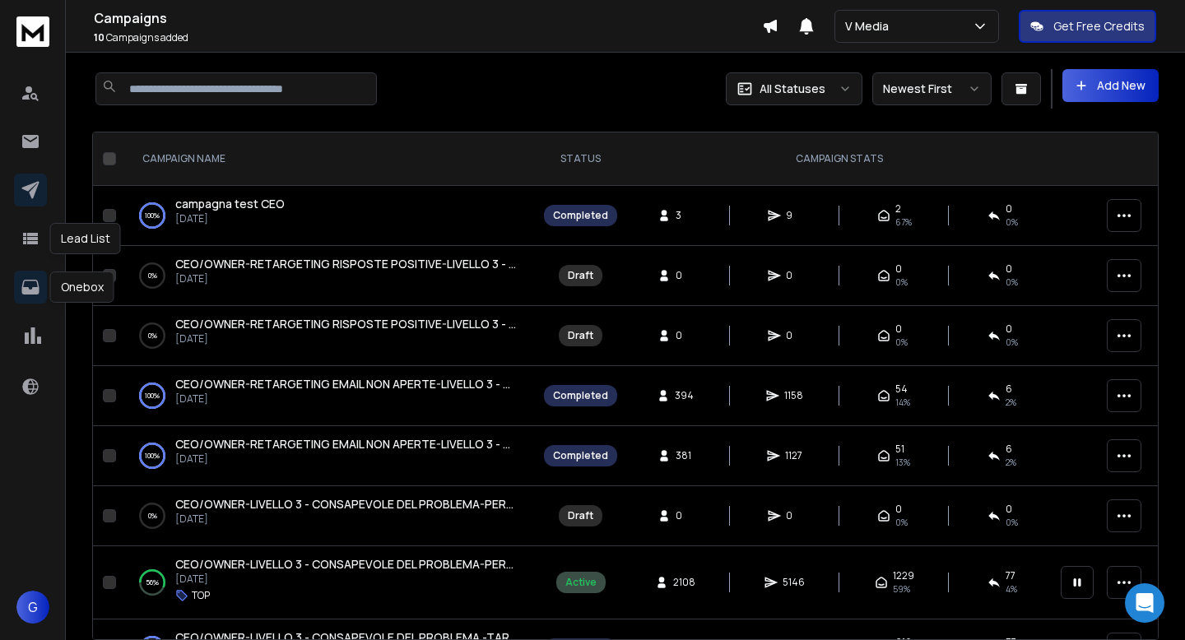
click at [34, 297] on link at bounding box center [30, 287] width 33 height 33
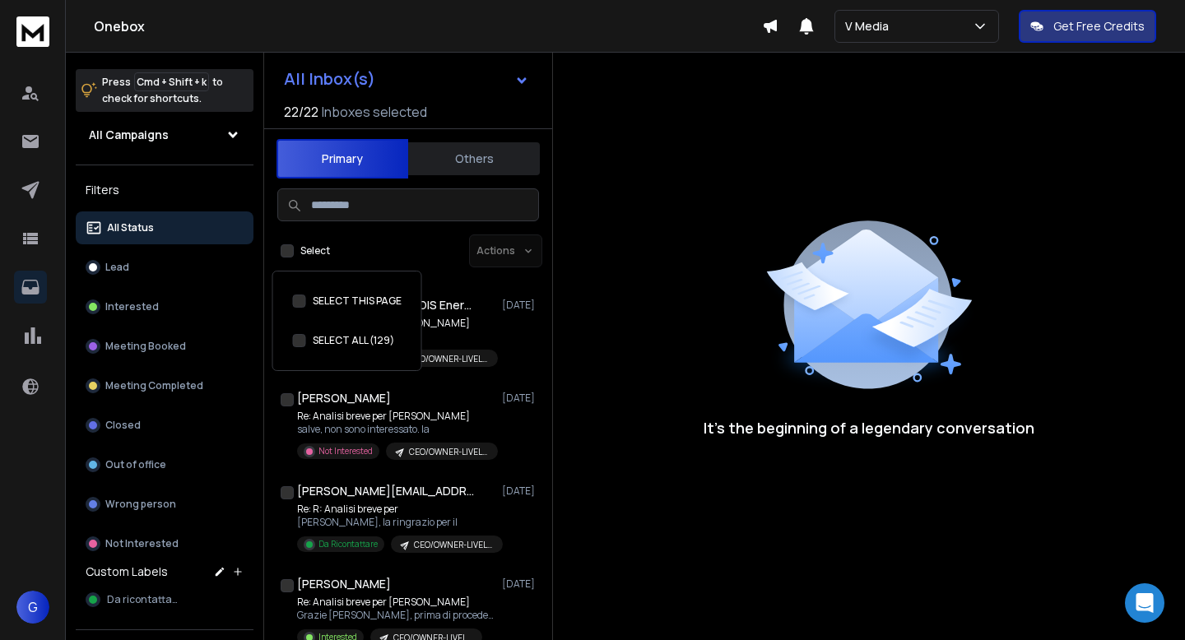
click at [368, 322] on div "SELECT THIS PAGE SELECT ALL (129)" at bounding box center [347, 321] width 128 height 86
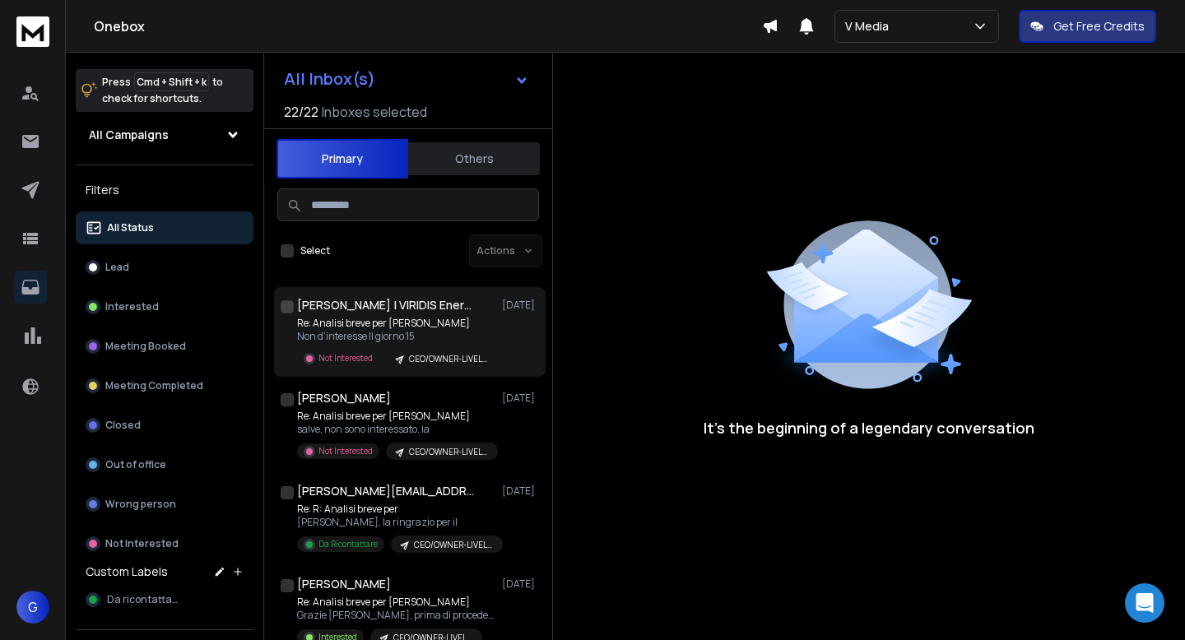
click at [449, 318] on p "Re: Analisi breve per [PERSON_NAME]" at bounding box center [396, 323] width 198 height 13
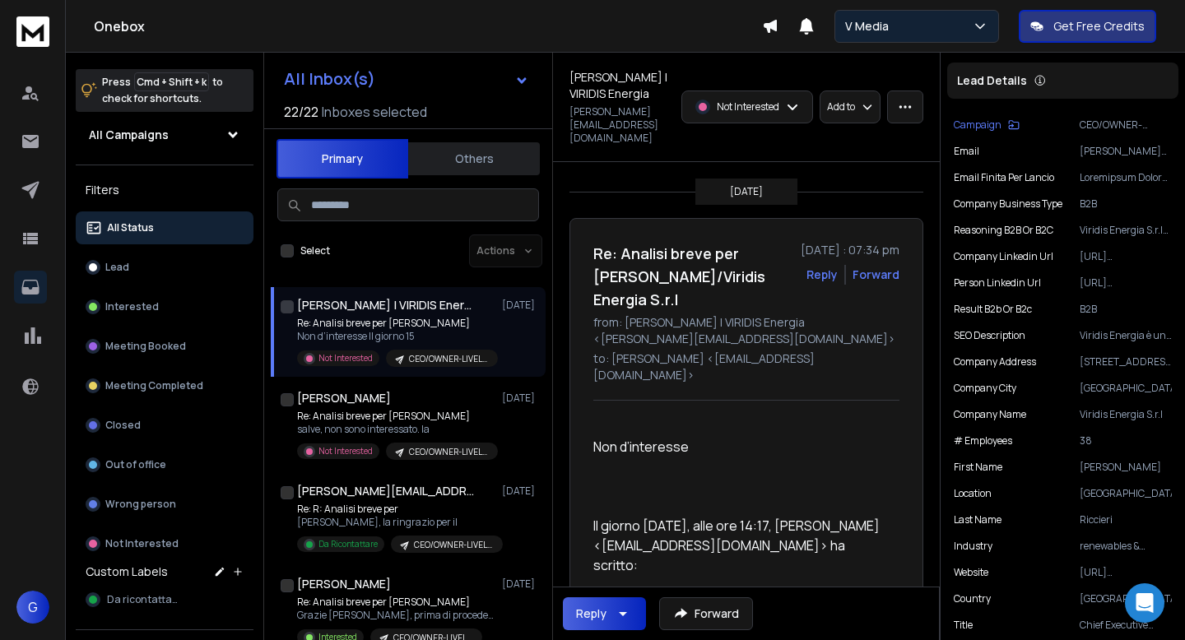
click at [929, 35] on button "V Media" at bounding box center [917, 26] width 165 height 33
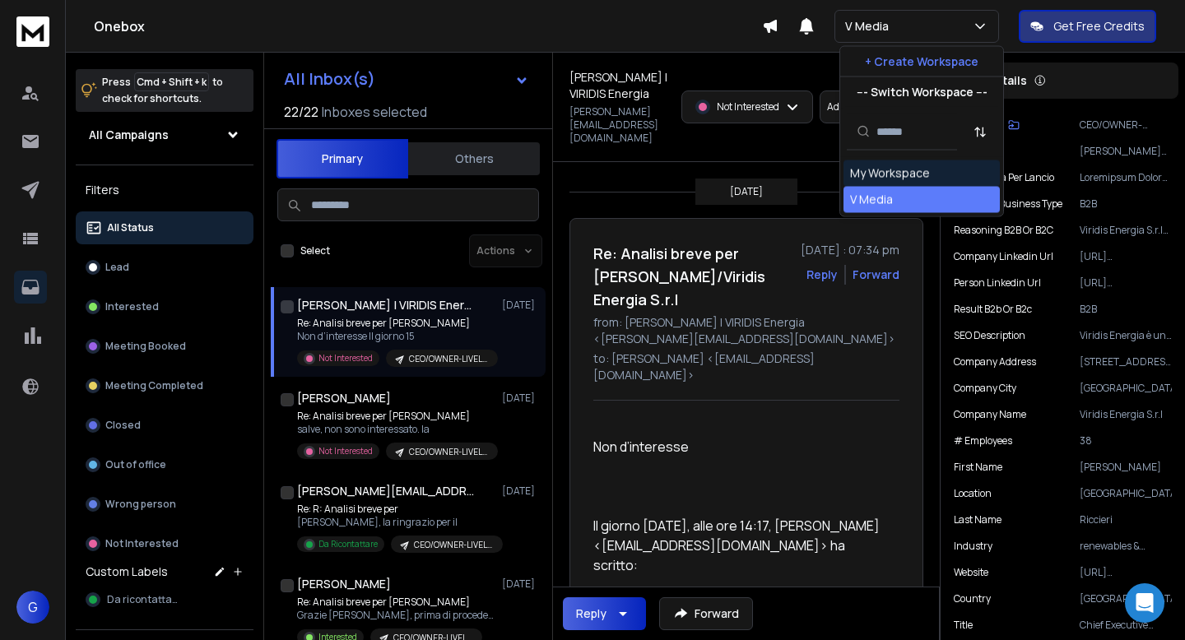
click at [919, 111] on div at bounding box center [921, 132] width 163 height 50
click at [919, 96] on p "--- Switch Workspace ---" at bounding box center [922, 92] width 131 height 16
click at [705, 12] on div "Onebox V Media Get Free Credits" at bounding box center [592, 26] width 1185 height 53
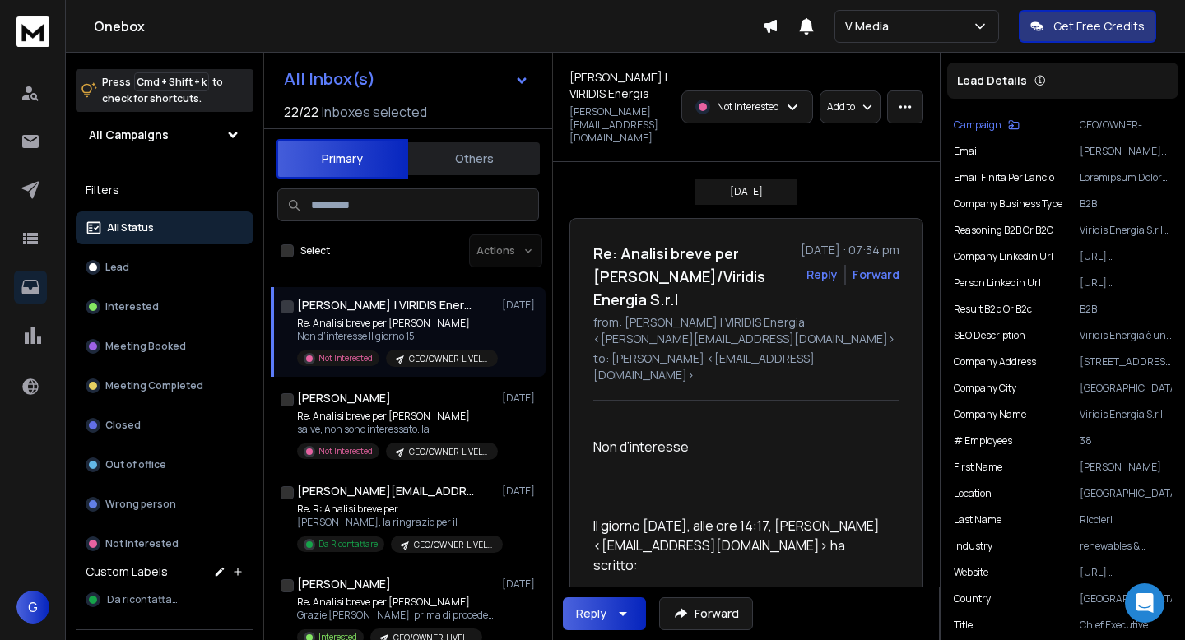
click at [924, 101] on button "button" at bounding box center [905, 107] width 36 height 33
